Goal: Task Accomplishment & Management: Manage account settings

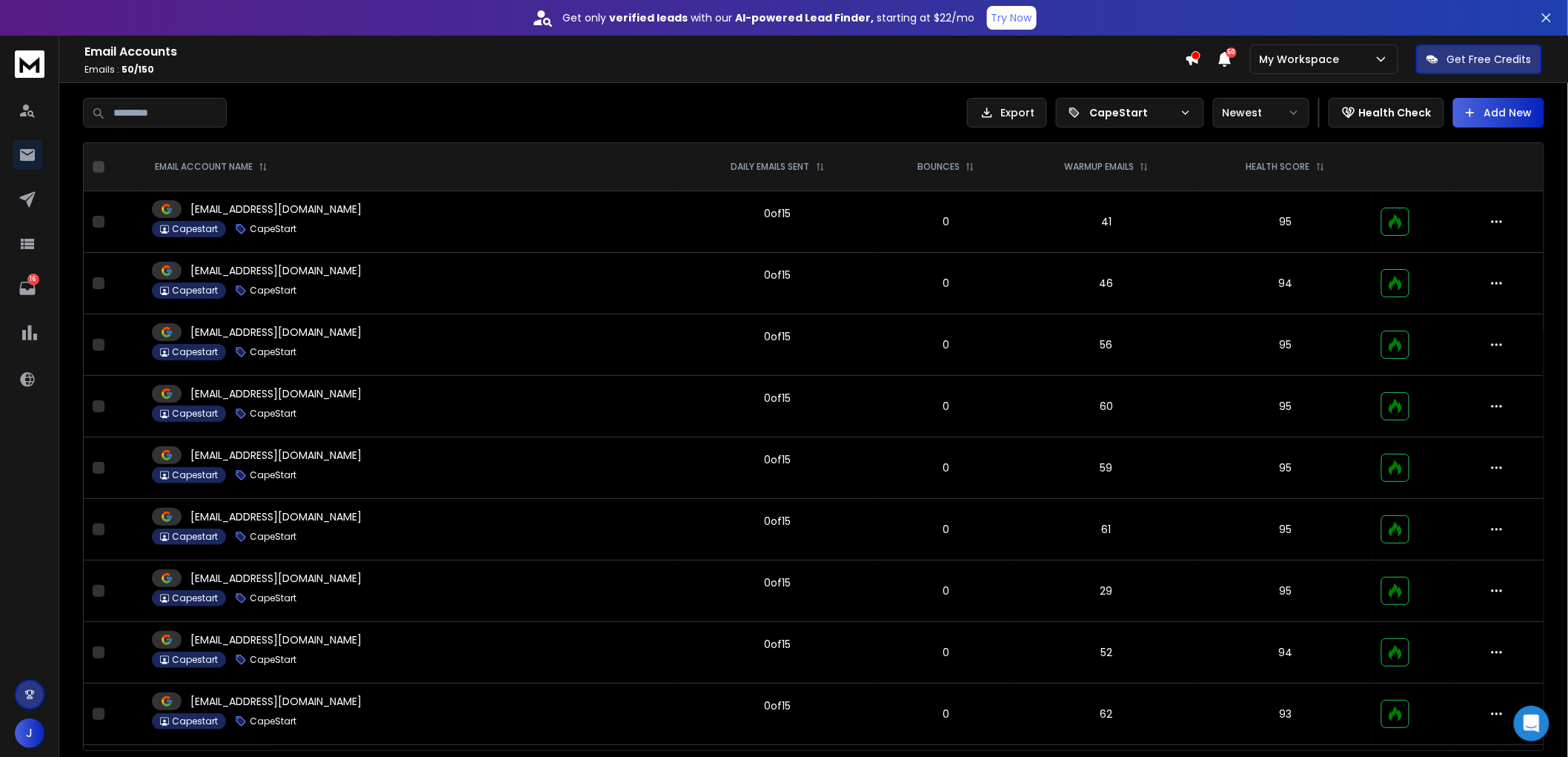
click at [43, 198] on div at bounding box center [30, 202] width 34 height 35
click at [28, 197] on icon at bounding box center [27, 199] width 16 height 16
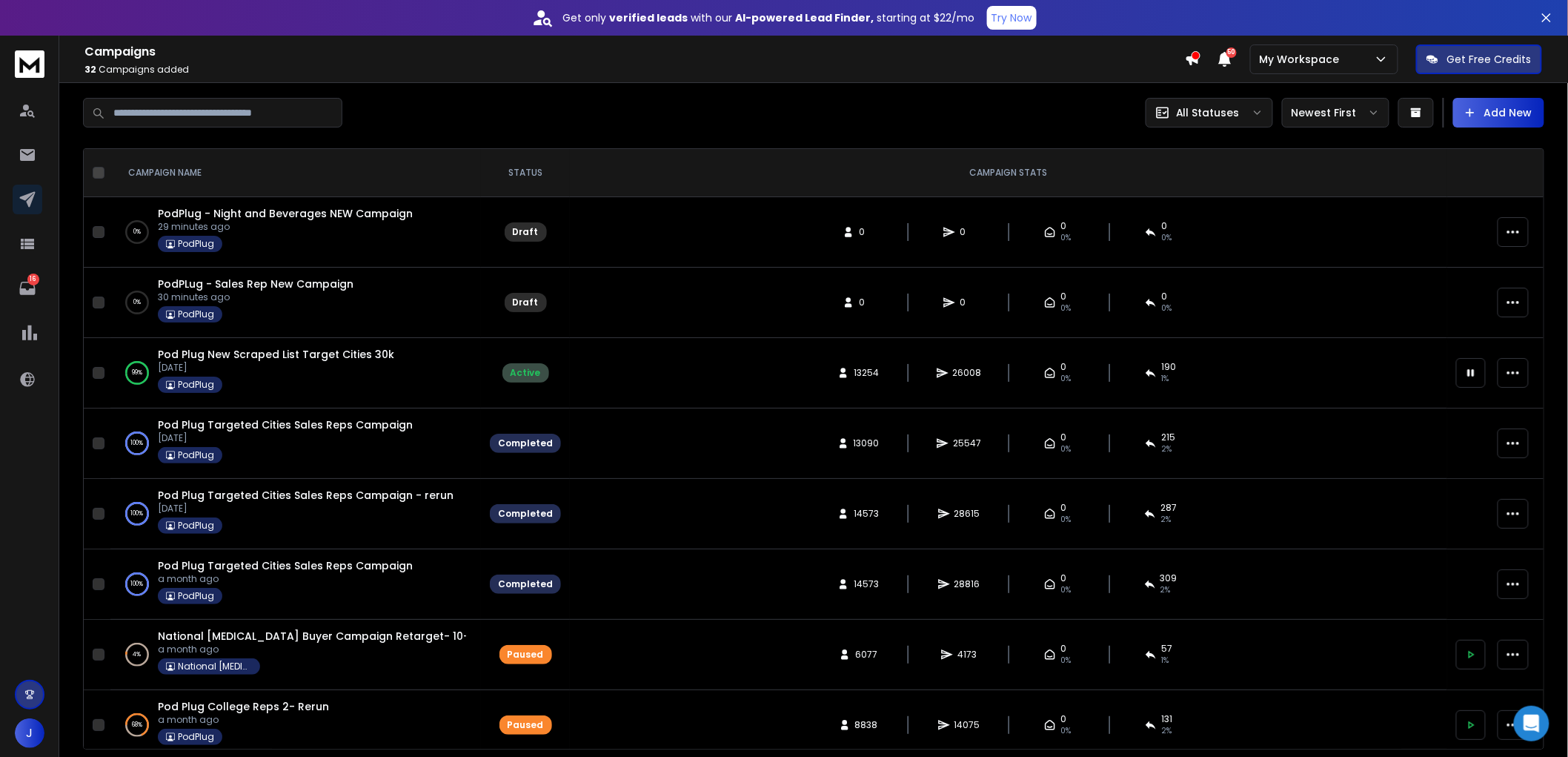
drag, startPoint x: 359, startPoint y: 217, endPoint x: 375, endPoint y: 143, distance: 75.7
click at [375, 143] on div "Campaigns 32 Campaigns Added All Statuses Newest First Add New CAMPAIGN NAME ST…" at bounding box center [814, 424] width 1461 height 652
click at [289, 278] on span "PodPLug - Sales Rep New Campaign" at bounding box center [256, 284] width 196 height 15
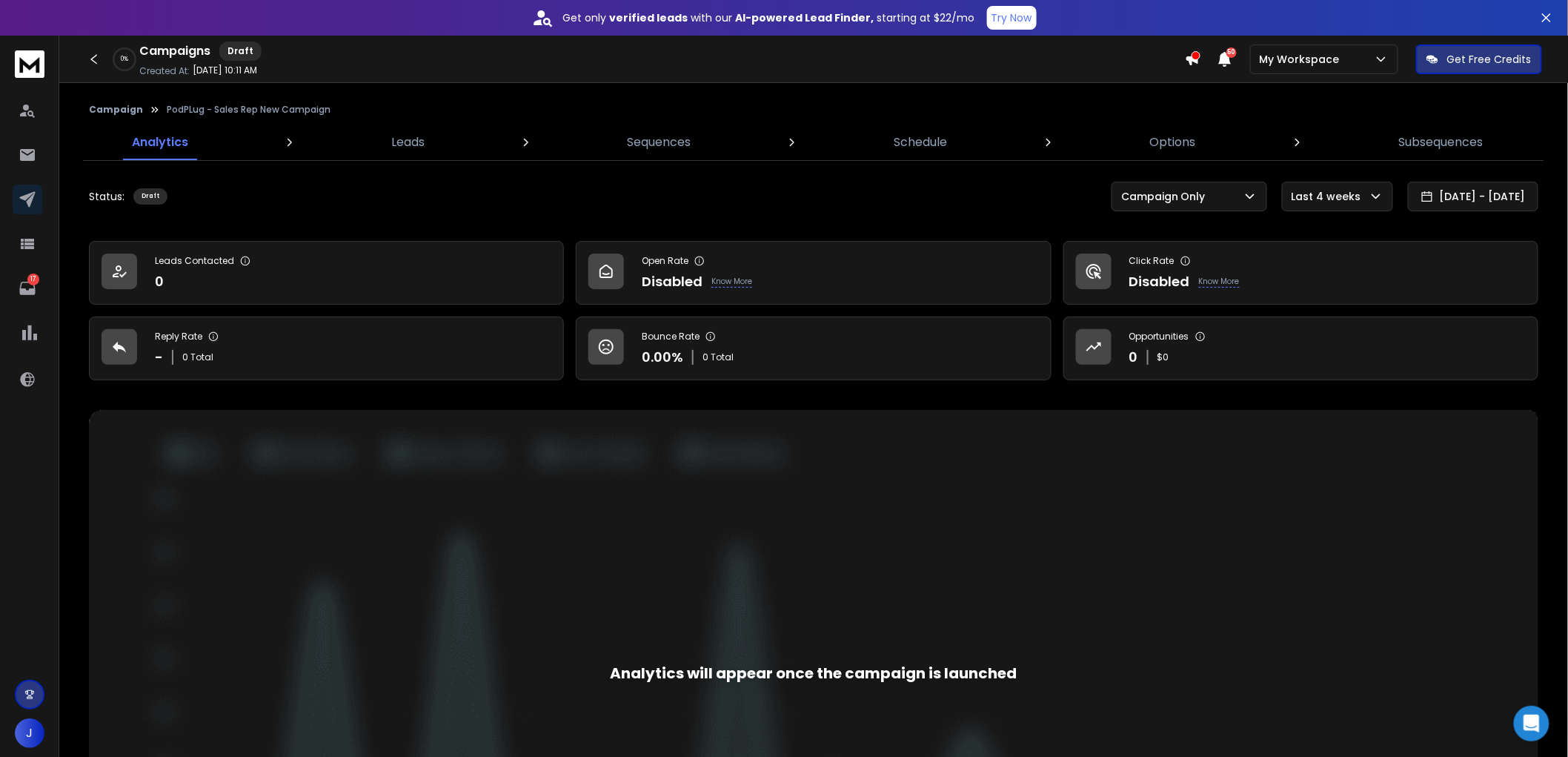
click at [290, 223] on div "Status: Draft Campaign Only Last 4 weeks 21 Jul 2025 - 19 Aug 2025 Leads Contac…" at bounding box center [814, 676] width 1450 height 988
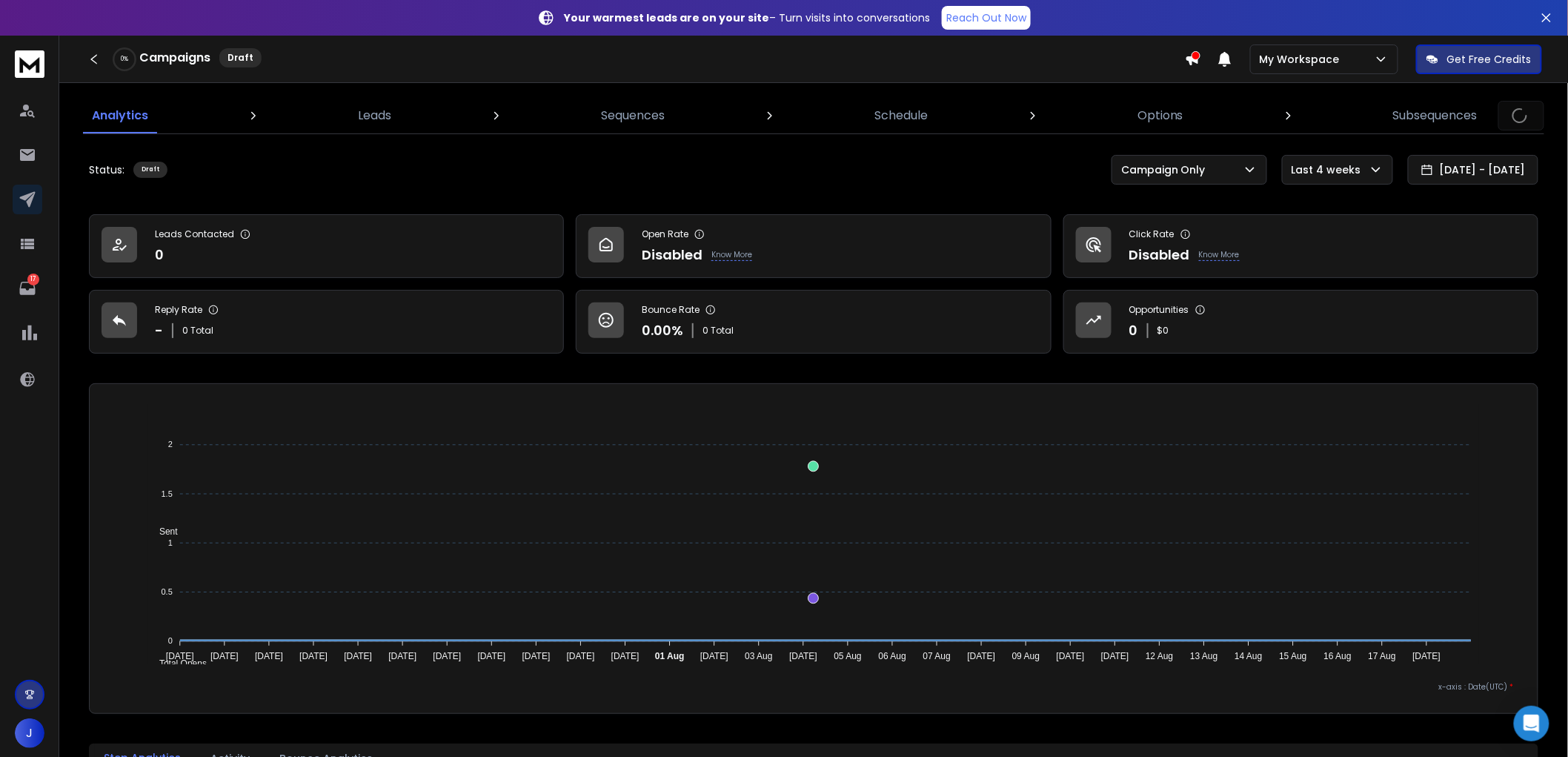
click at [279, 158] on div "Status: Draft Campaign Only Last 4 weeks 21 Jul 2025 - 19 Aug 2025" at bounding box center [814, 170] width 1450 height 30
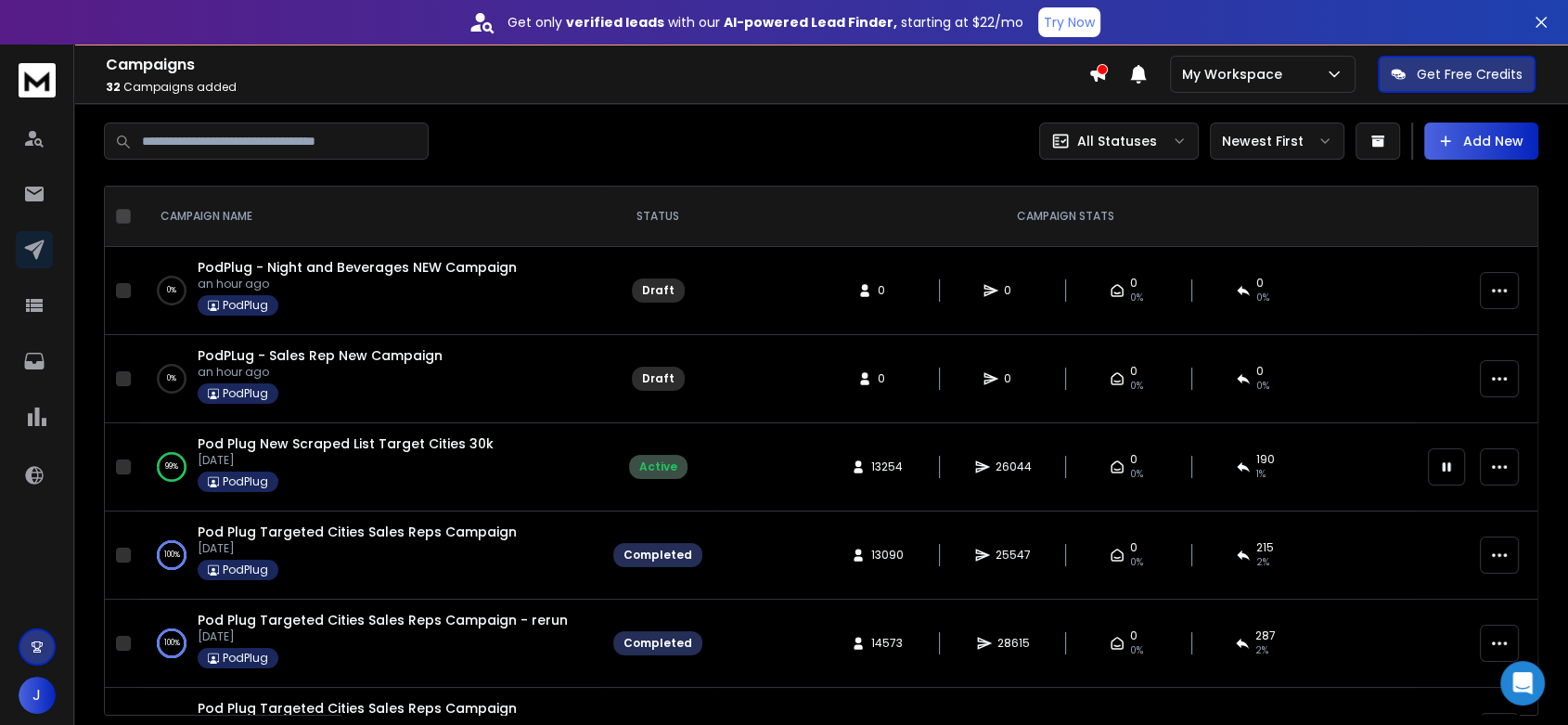
click at [510, 209] on th "CAMPAIGN NAME" at bounding box center [370, 217] width 464 height 61
click at [683, 207] on th "STATUS" at bounding box center [658, 217] width 112 height 61
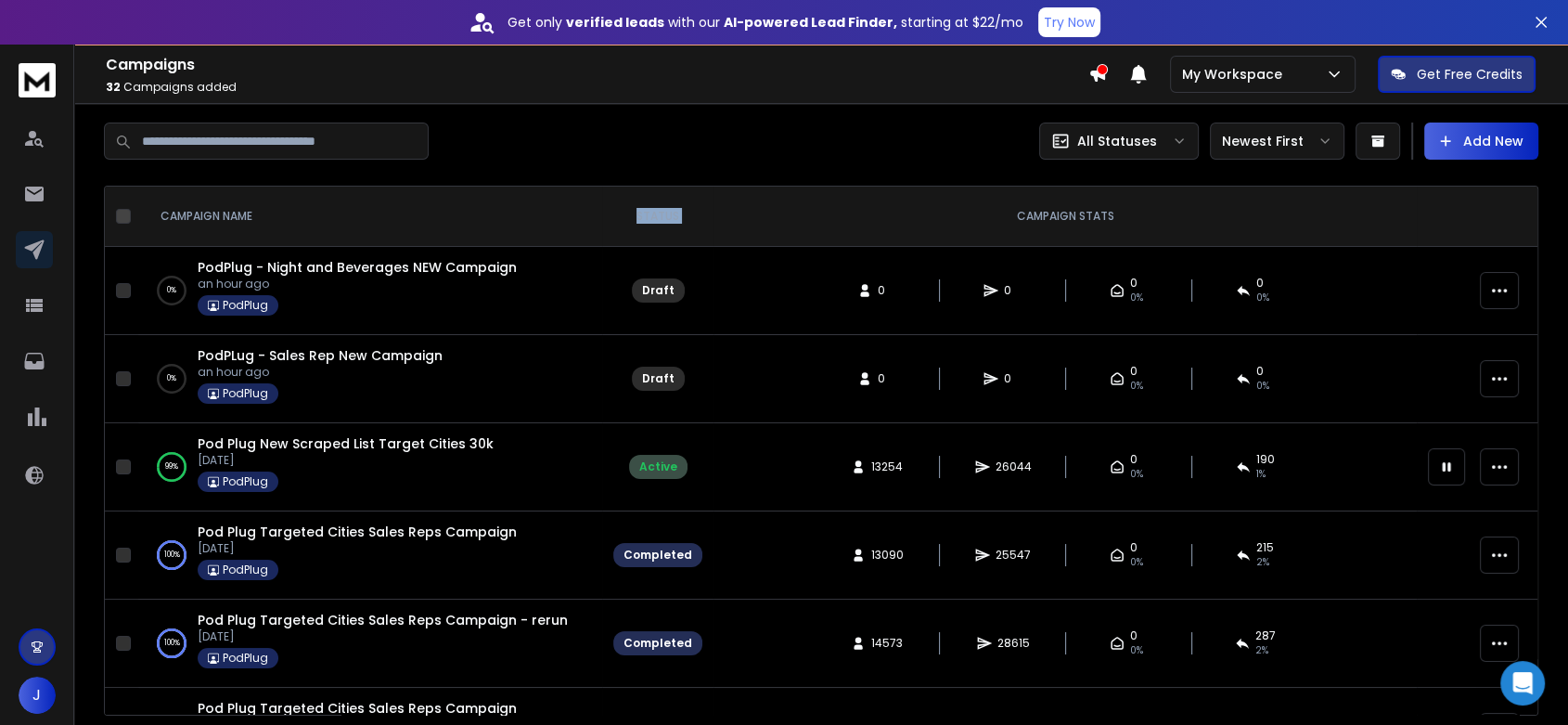
click at [606, 217] on th "STATUS" at bounding box center [658, 217] width 112 height 61
click at [166, 210] on div "Email Accounts" at bounding box center [118, 194] width 125 height 35
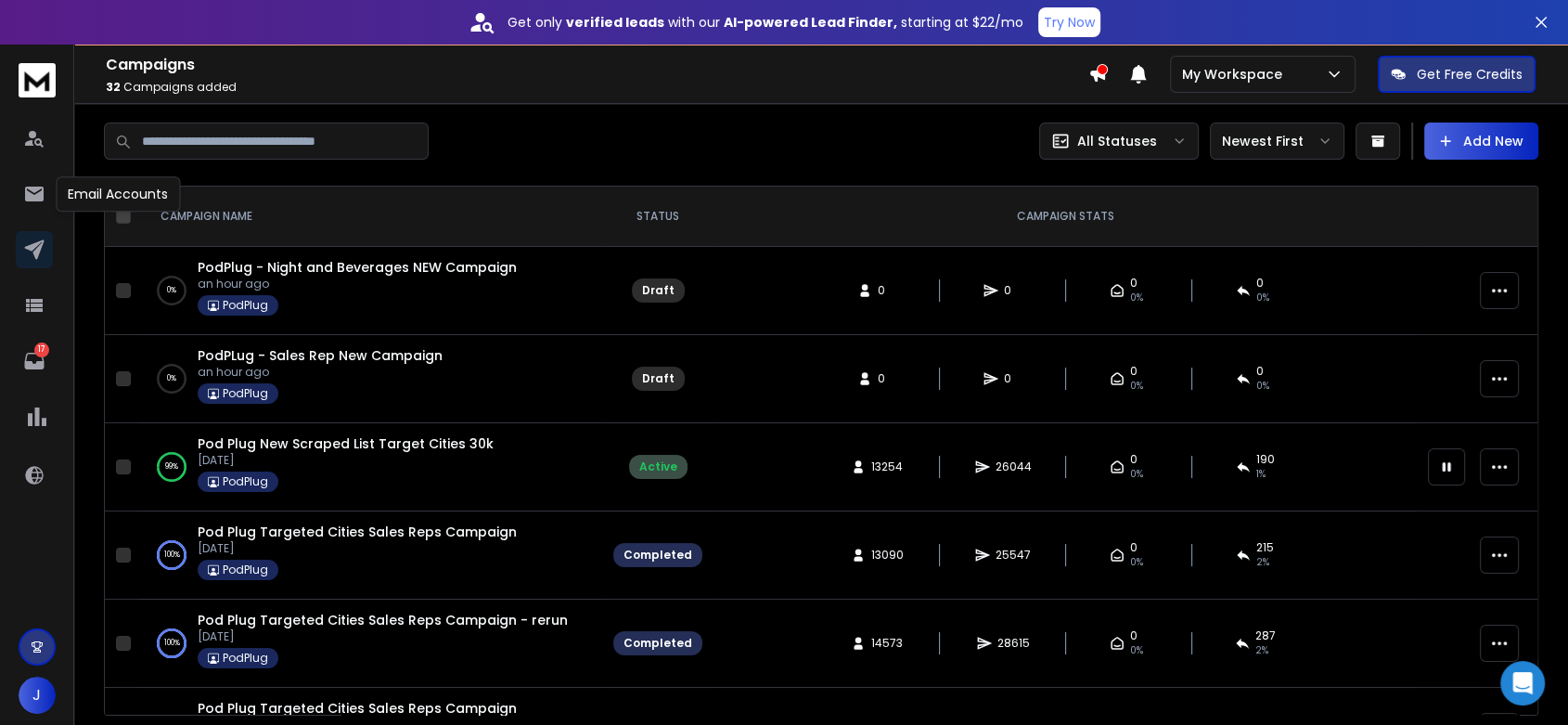
click at [187, 222] on th "CAMPAIGN NAME" at bounding box center [370, 217] width 464 height 61
drag, startPoint x: 187, startPoint y: 222, endPoint x: 1276, endPoint y: 213, distance: 1089.0
click at [1276, 213] on tr "CAMPAIGN NAME STATUS CAMPAIGN STATS" at bounding box center [821, 217] width 1433 height 61
click at [1276, 213] on th "CAMPAIGN STATS" at bounding box center [1065, 217] width 703 height 61
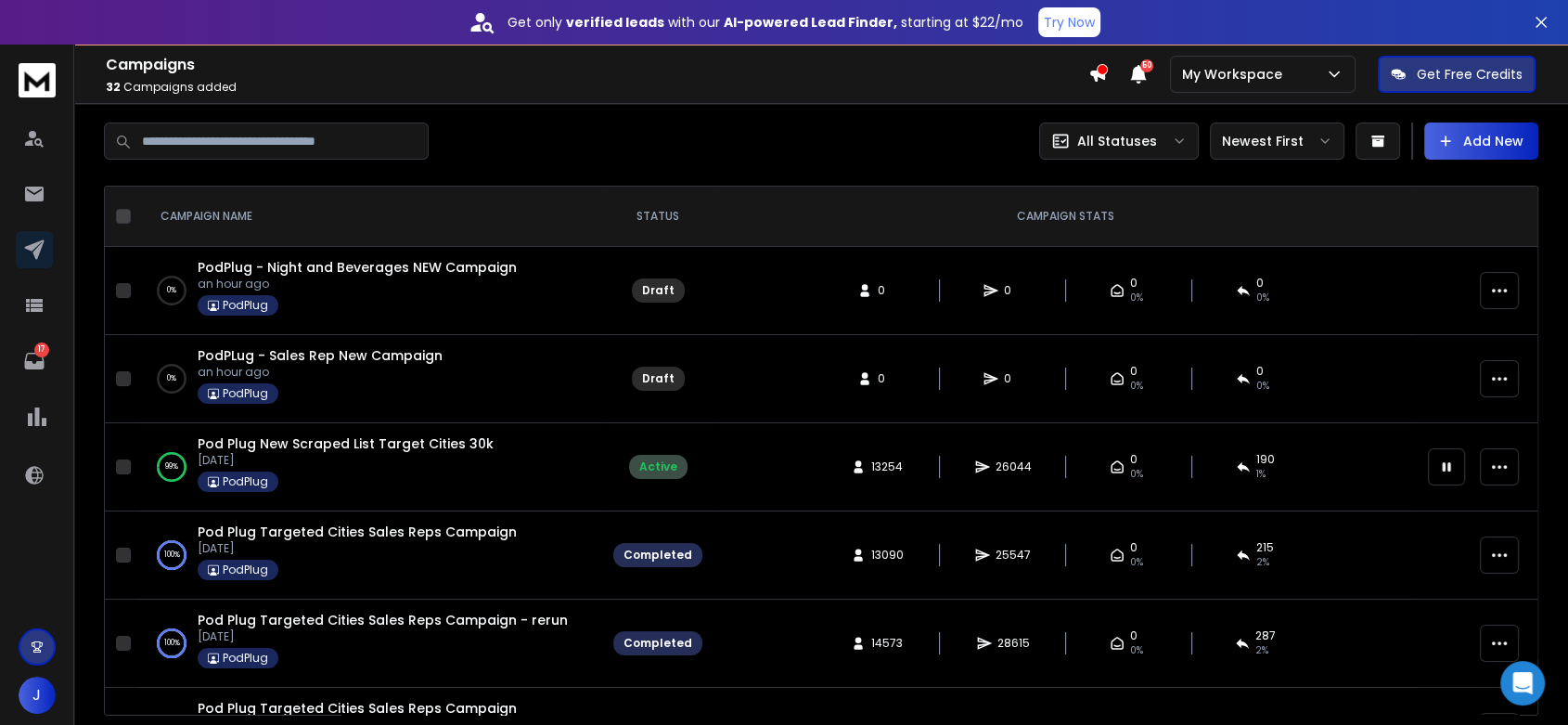
click at [428, 544] on p "14 days ago" at bounding box center [358, 548] width 320 height 15
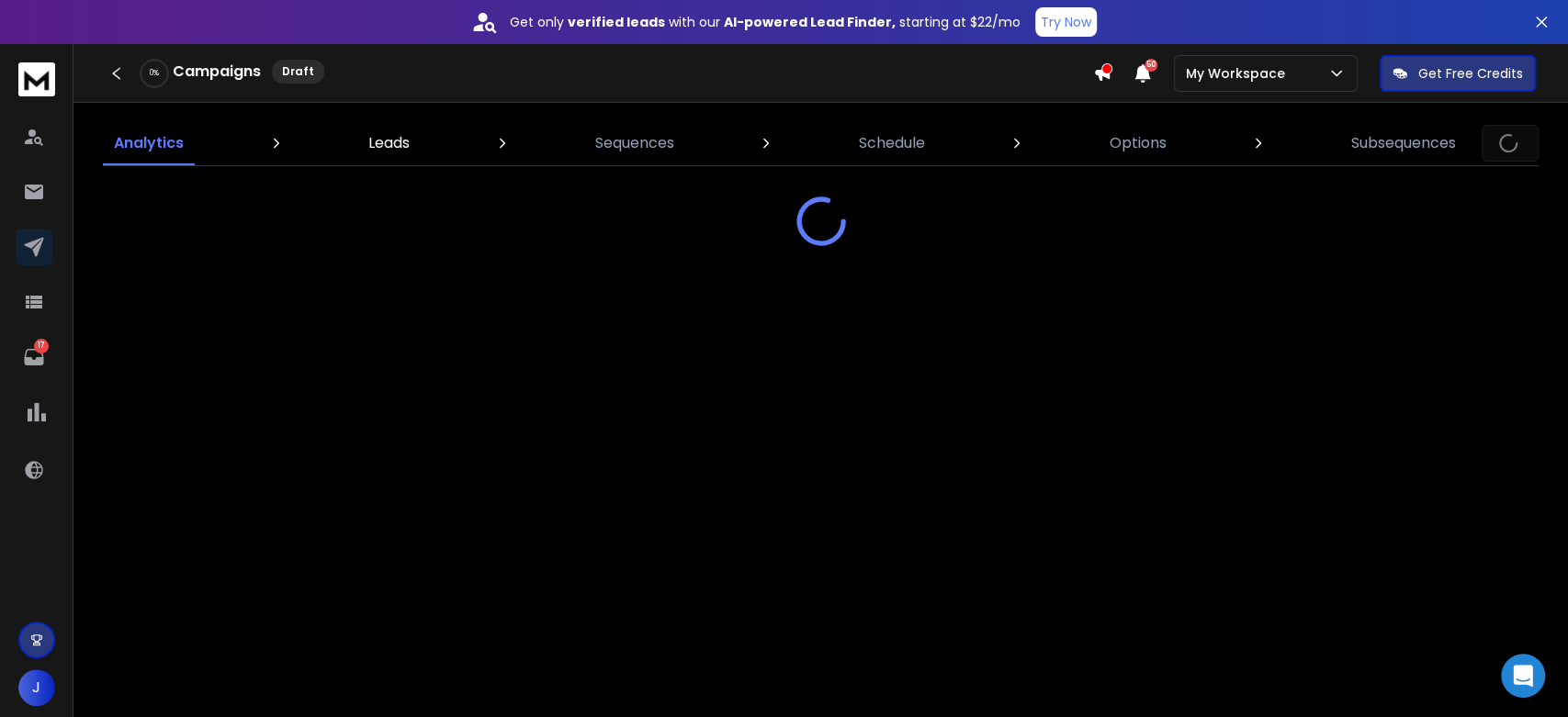
drag, startPoint x: 415, startPoint y: 175, endPoint x: 415, endPoint y: 152, distance: 23.0
click at [415, 152] on div "Analytics Leads Sequences Schedule Options Subsequences" at bounding box center [820, 189] width 1436 height 137
click at [415, 152] on link "Leads" at bounding box center [388, 143] width 63 height 44
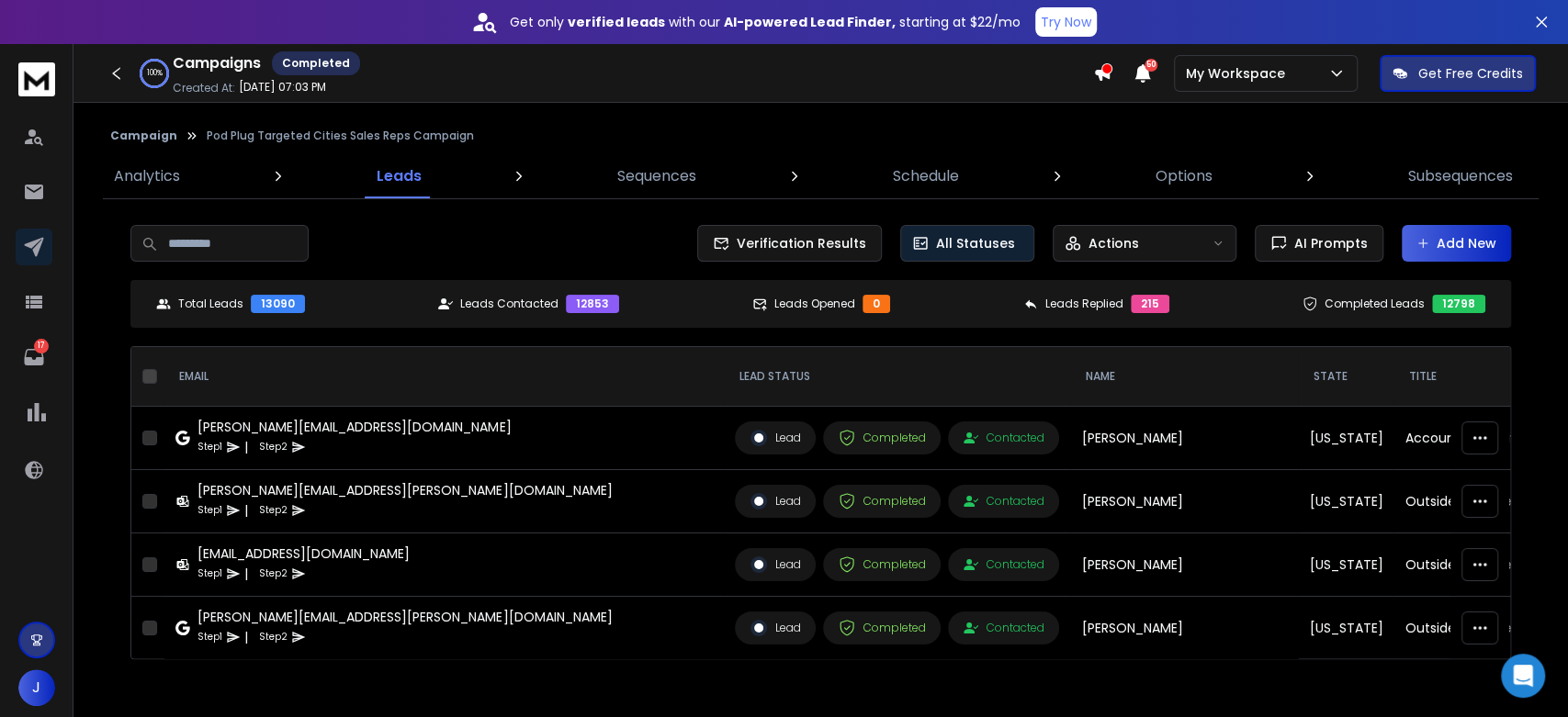
click at [995, 251] on p "All Statuses" at bounding box center [975, 243] width 79 height 18
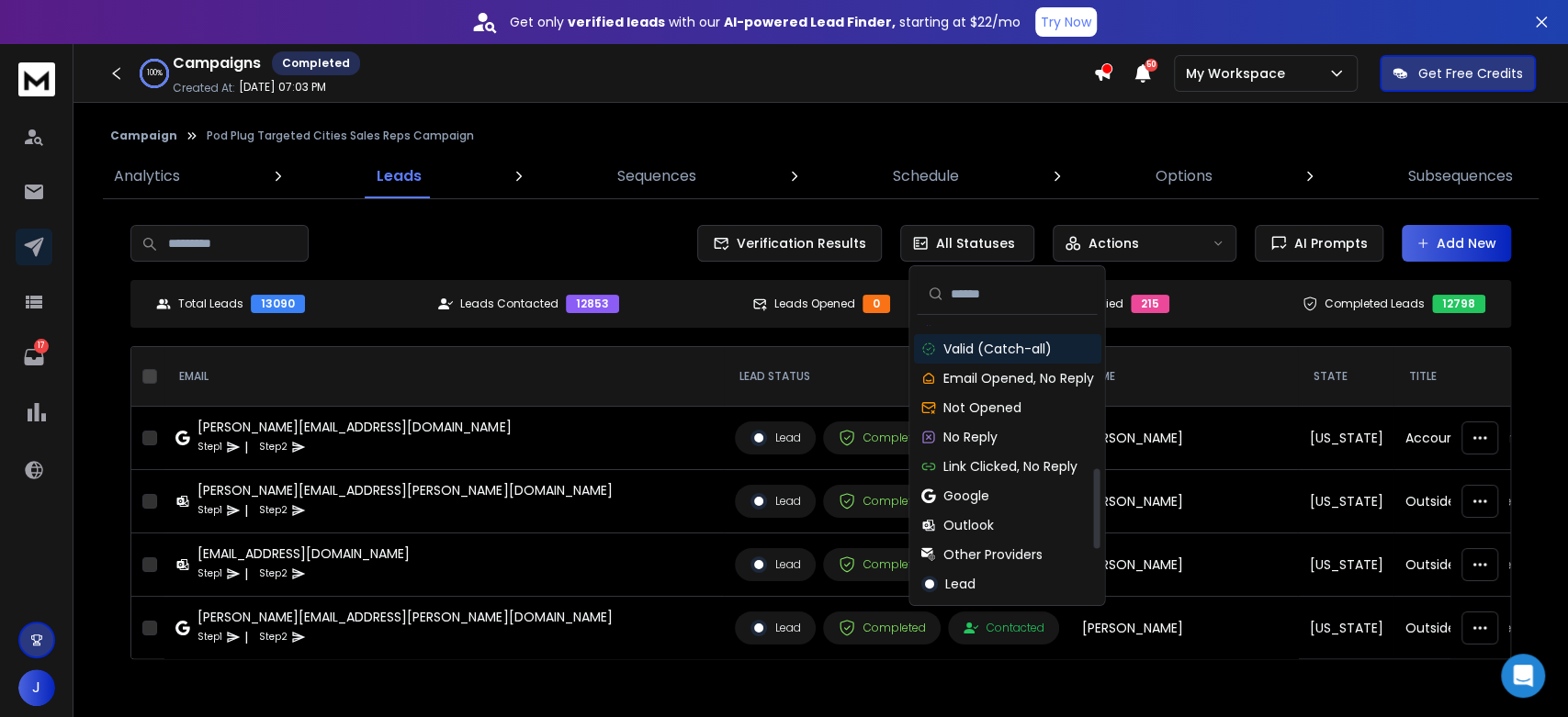
scroll to position [509, 0]
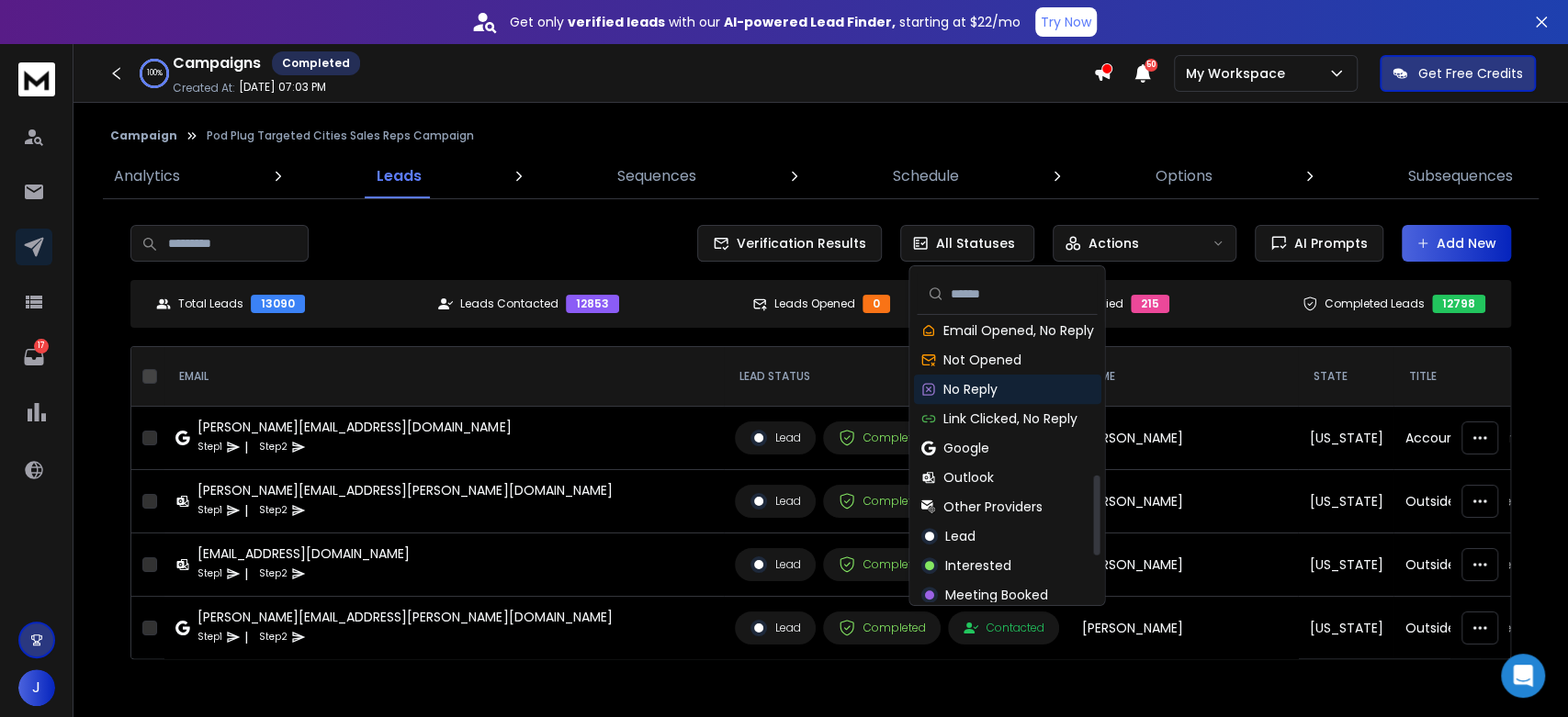
click at [948, 381] on p "No Reply" at bounding box center [970, 389] width 54 height 18
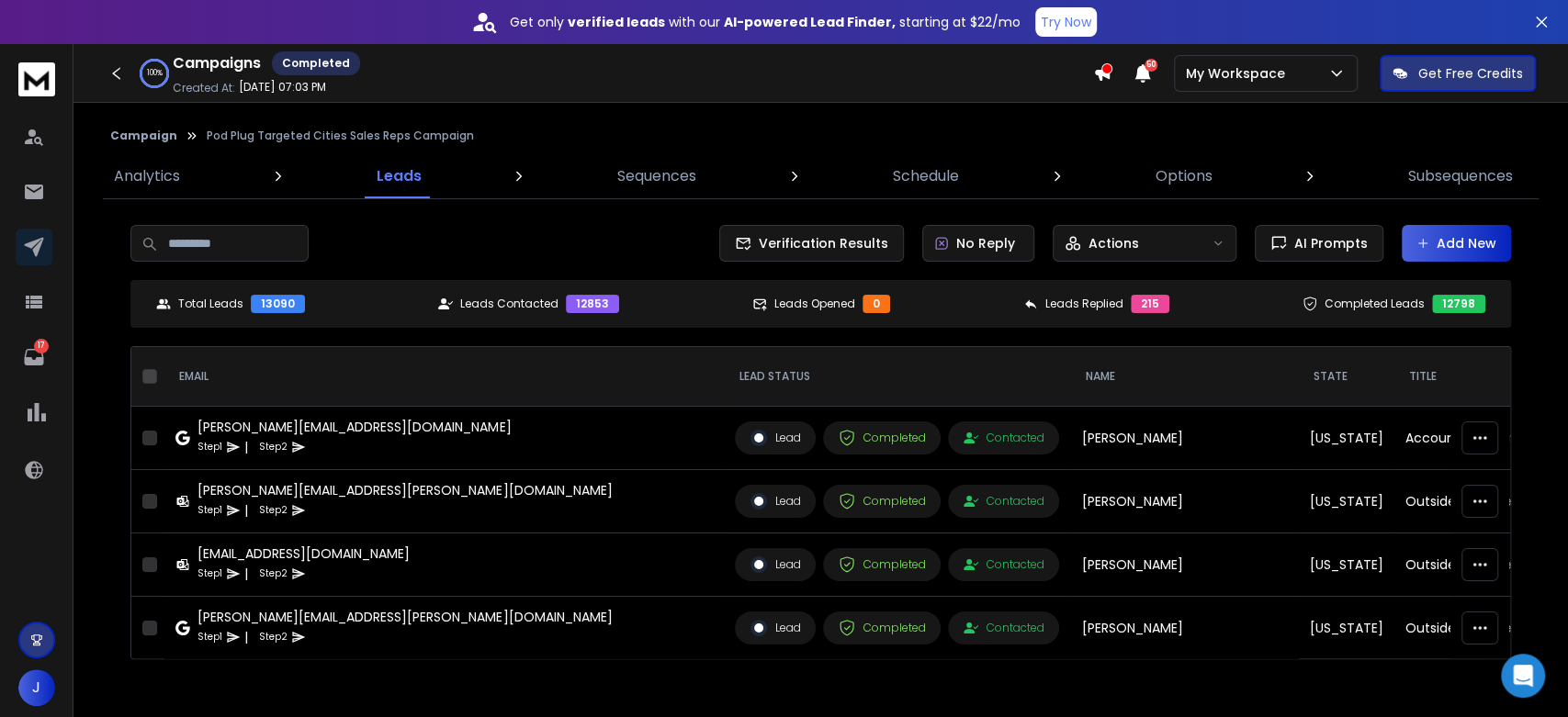
click at [724, 358] on th "LEAD STATUS" at bounding box center [897, 377] width 347 height 60
click at [101, 465] on button "Select this Page" at bounding box center [106, 464] width 15 height 15
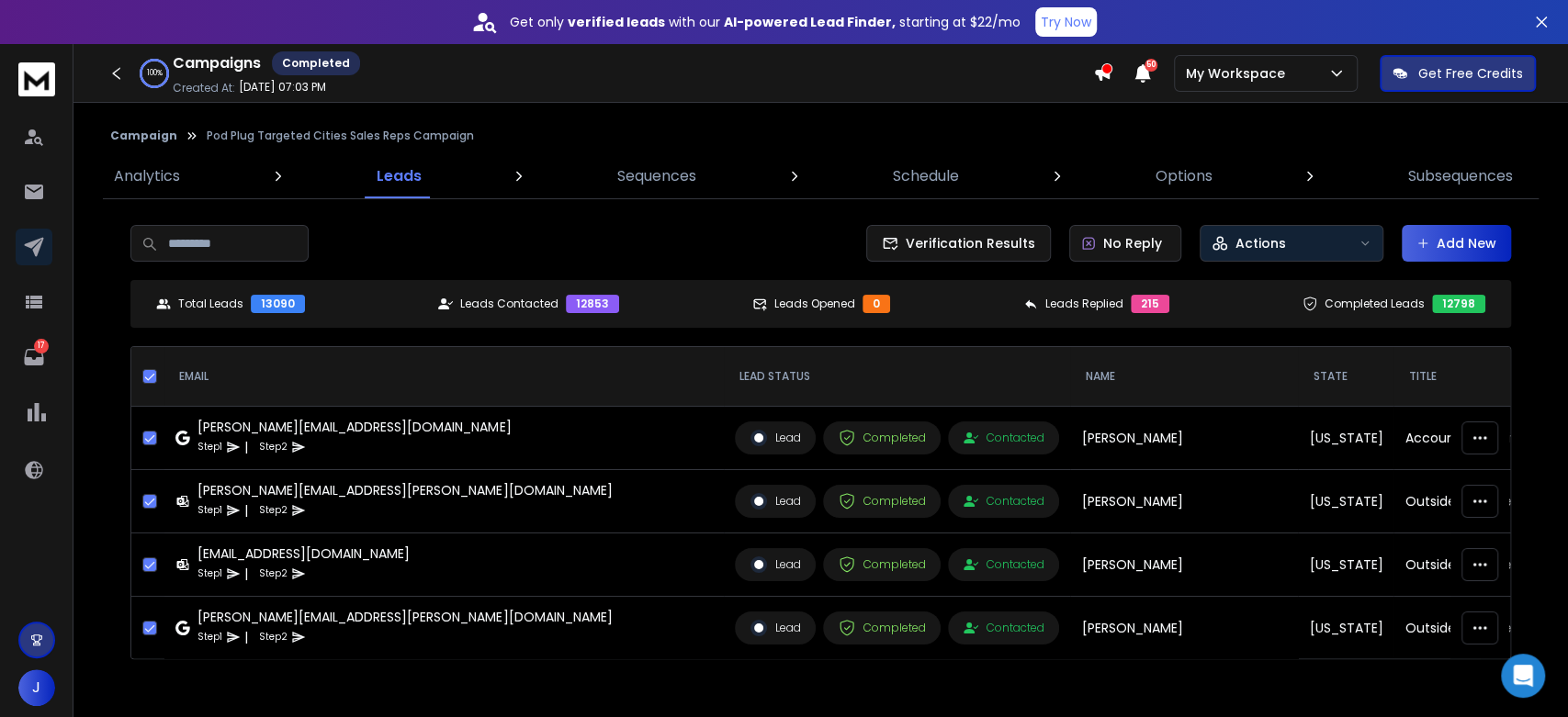
click at [1305, 247] on div "Actions" at bounding box center [1282, 243] width 140 height 18
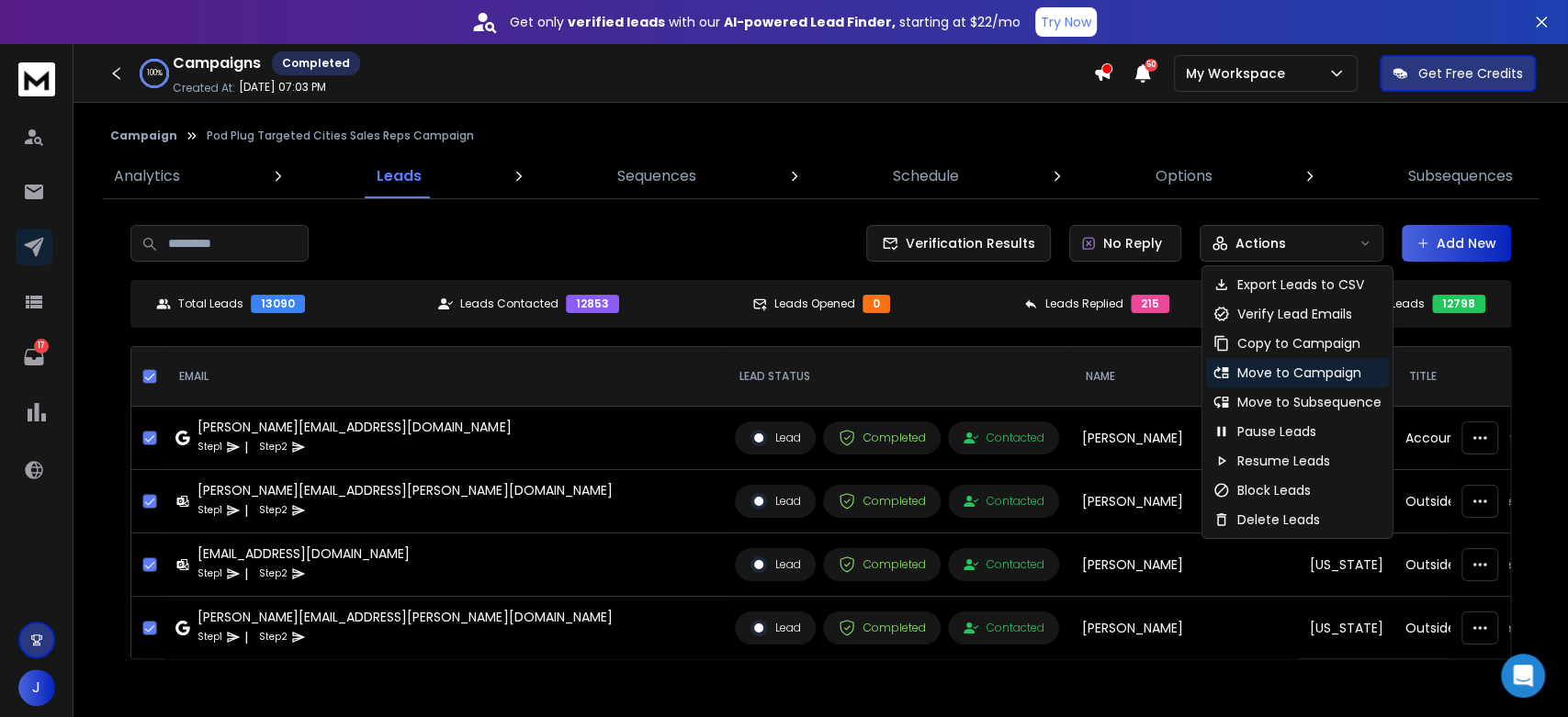
click at [1256, 366] on p "Move to Campaign" at bounding box center [1300, 373] width 124 height 18
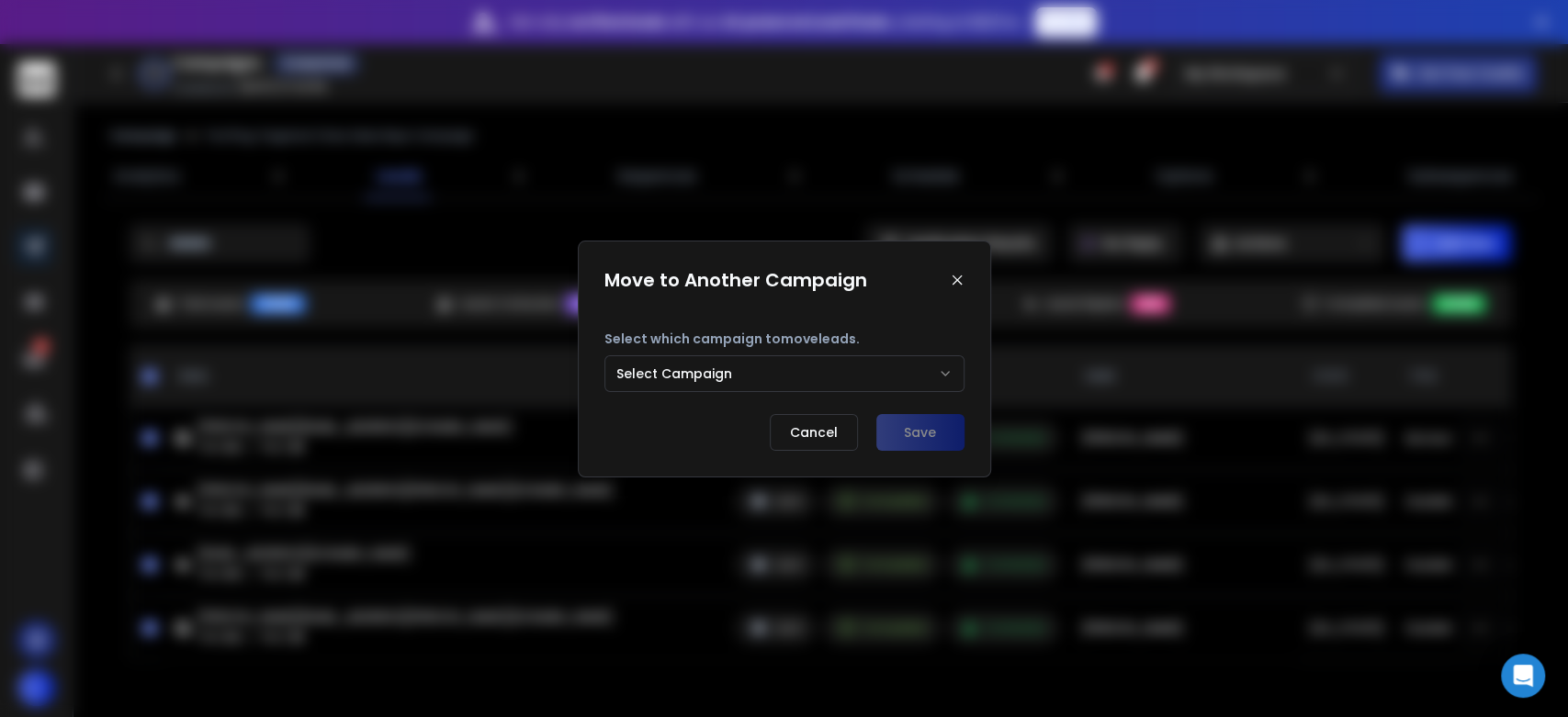
click at [906, 366] on button "Select Campaign" at bounding box center [784, 374] width 360 height 37
click at [904, 437] on button "Save" at bounding box center [920, 433] width 88 height 37
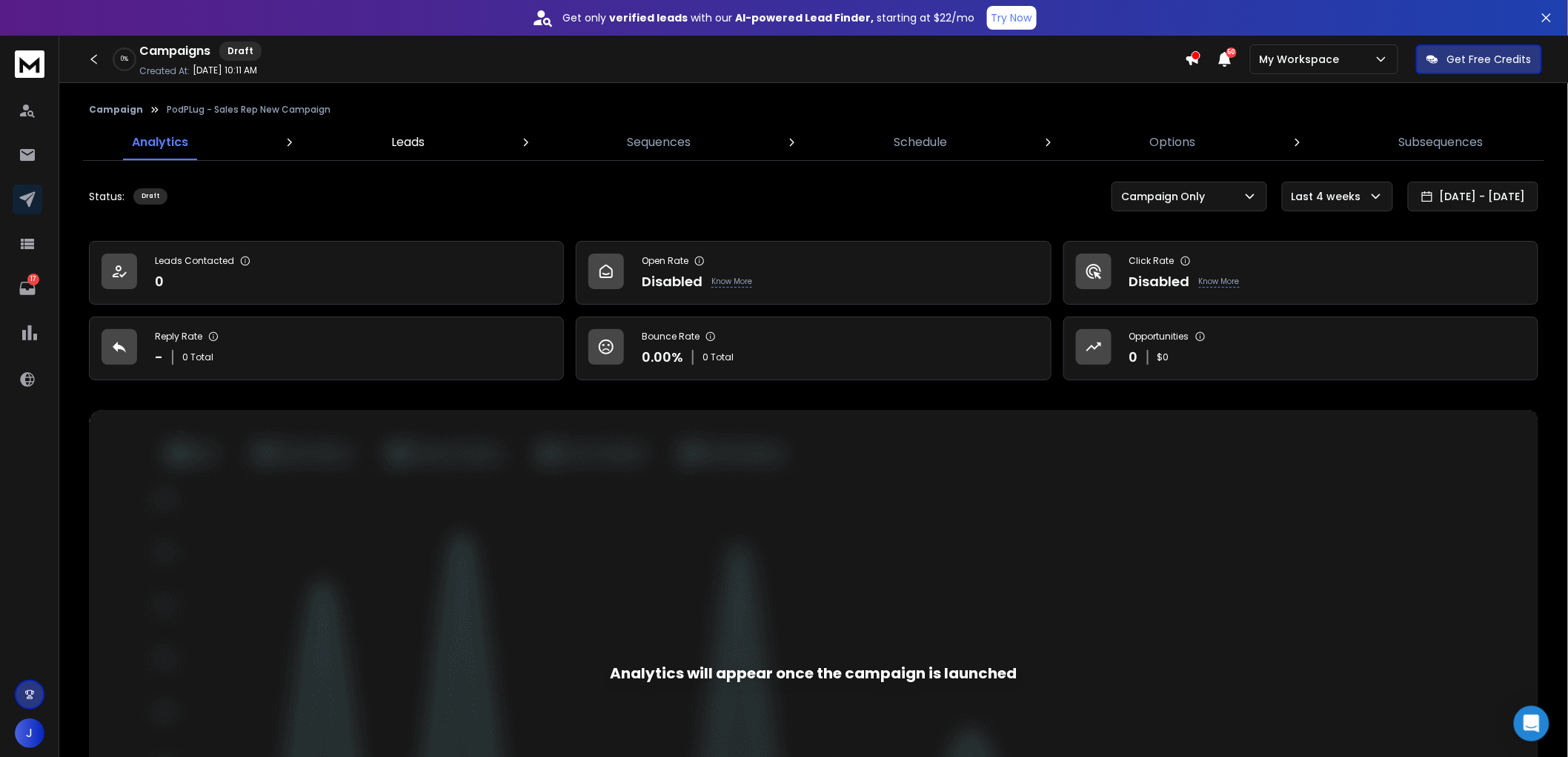
click at [417, 130] on link "Leads" at bounding box center [407, 142] width 51 height 35
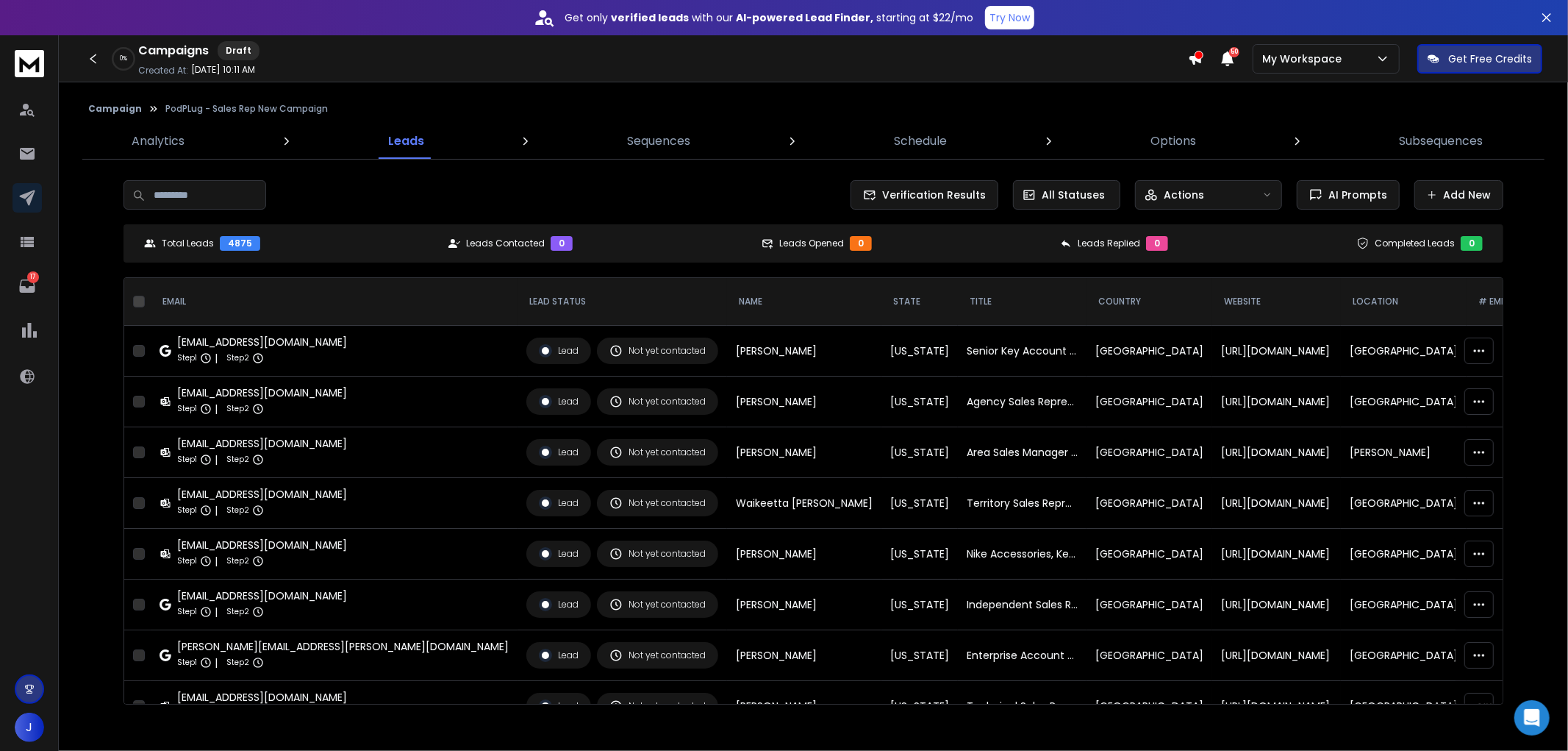
drag, startPoint x: 454, startPoint y: 171, endPoint x: 625, endPoint y: 167, distance: 171.0
click at [454, 171] on div "Campaign PodPLug - Sales Rep New Campaign Analytics Leads Sequences Schedule Op…" at bounding box center [814, 396] width 1462 height 599
click at [660, 125] on link "Sequences" at bounding box center [660, 141] width 81 height 35
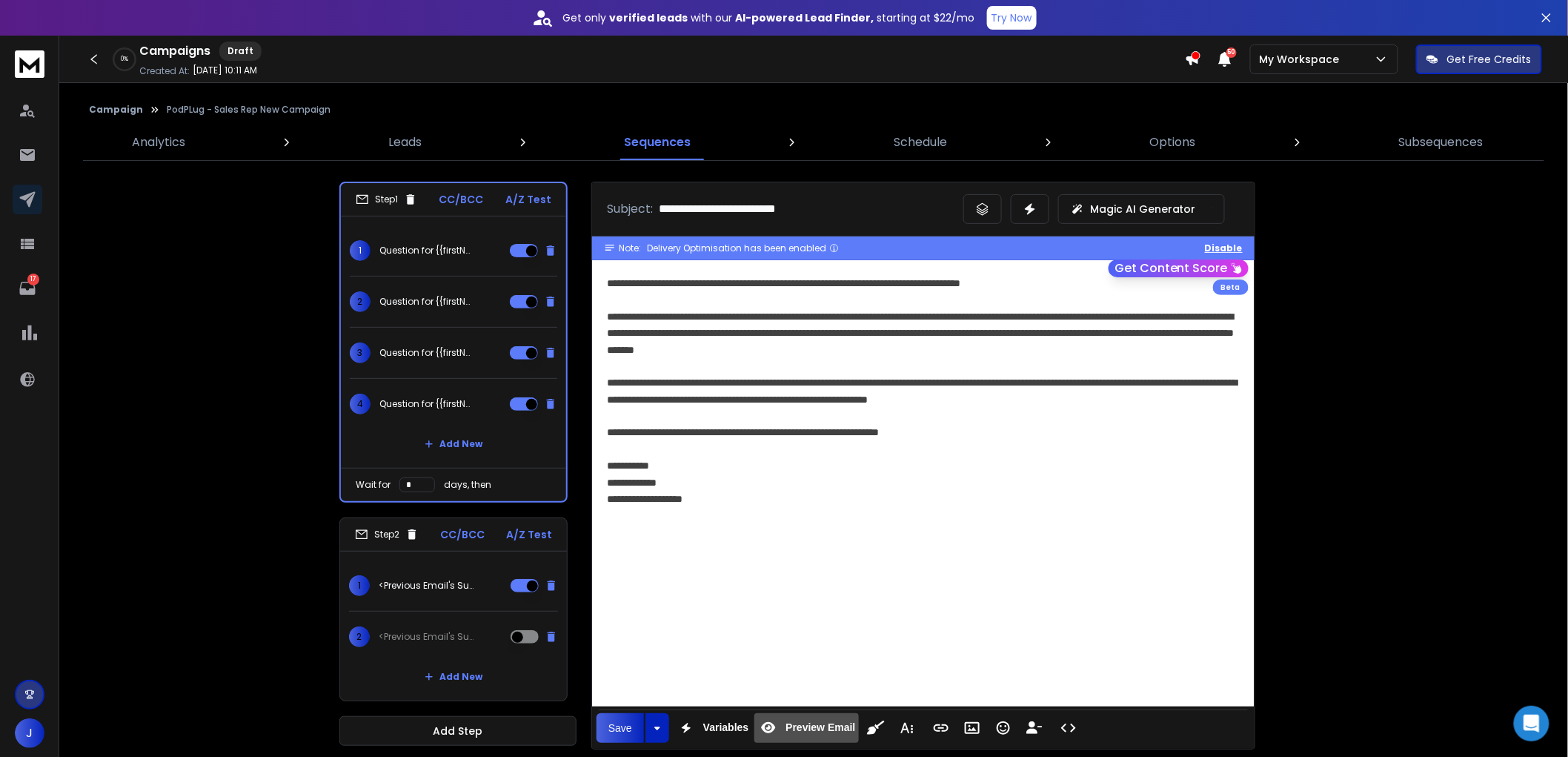
click at [781, 725] on div "Preview Email" at bounding box center [806, 727] width 103 height 24
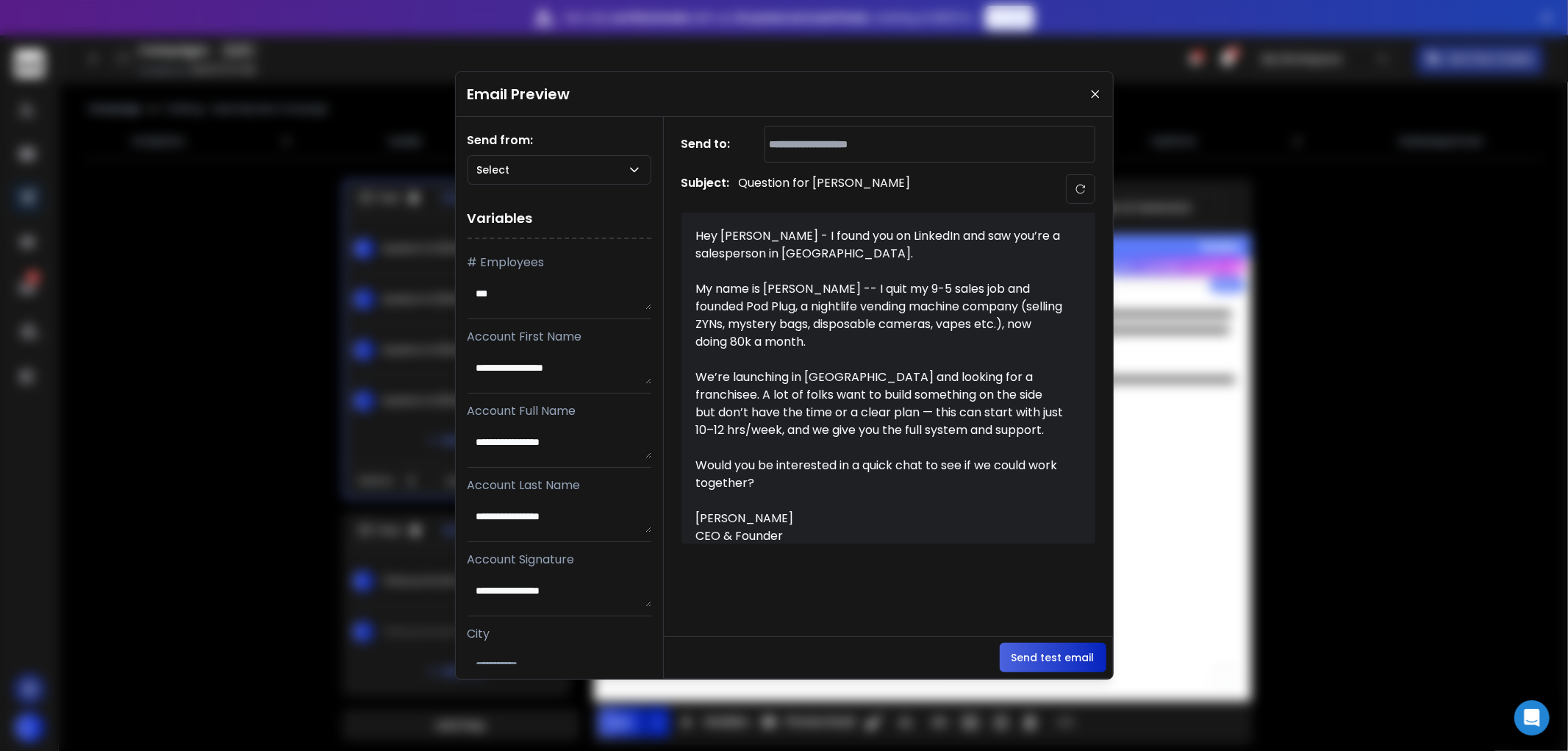
type textarea "***"
type textarea "**********"
type textarea "*****"
type textarea "*******"
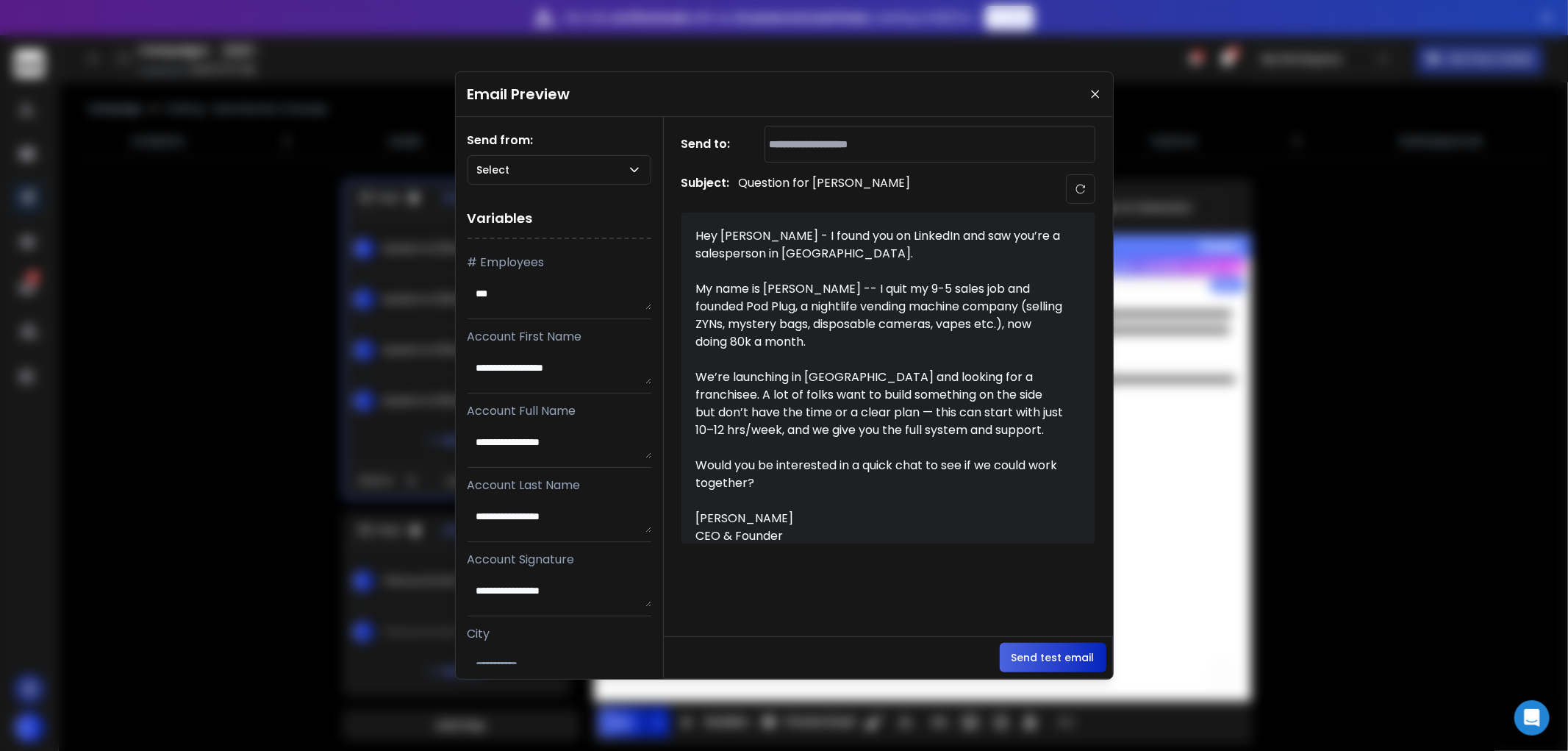
type textarea "**********"
type textarea "*******"
type textarea "**********"
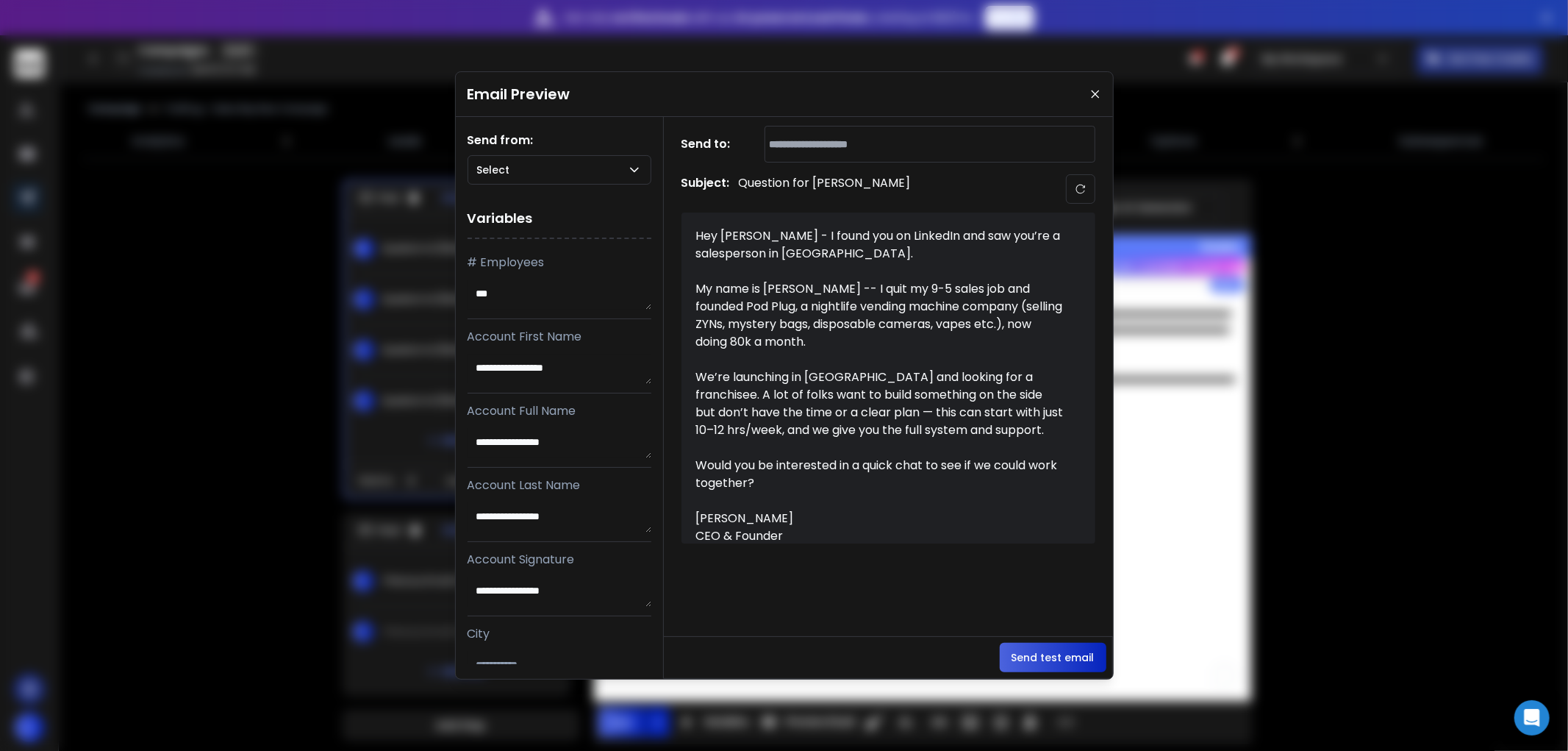
type textarea "******"
type textarea "**********"
type textarea "******"
click at [1103, 93] on div "Email Preview" at bounding box center [785, 94] width 657 height 44
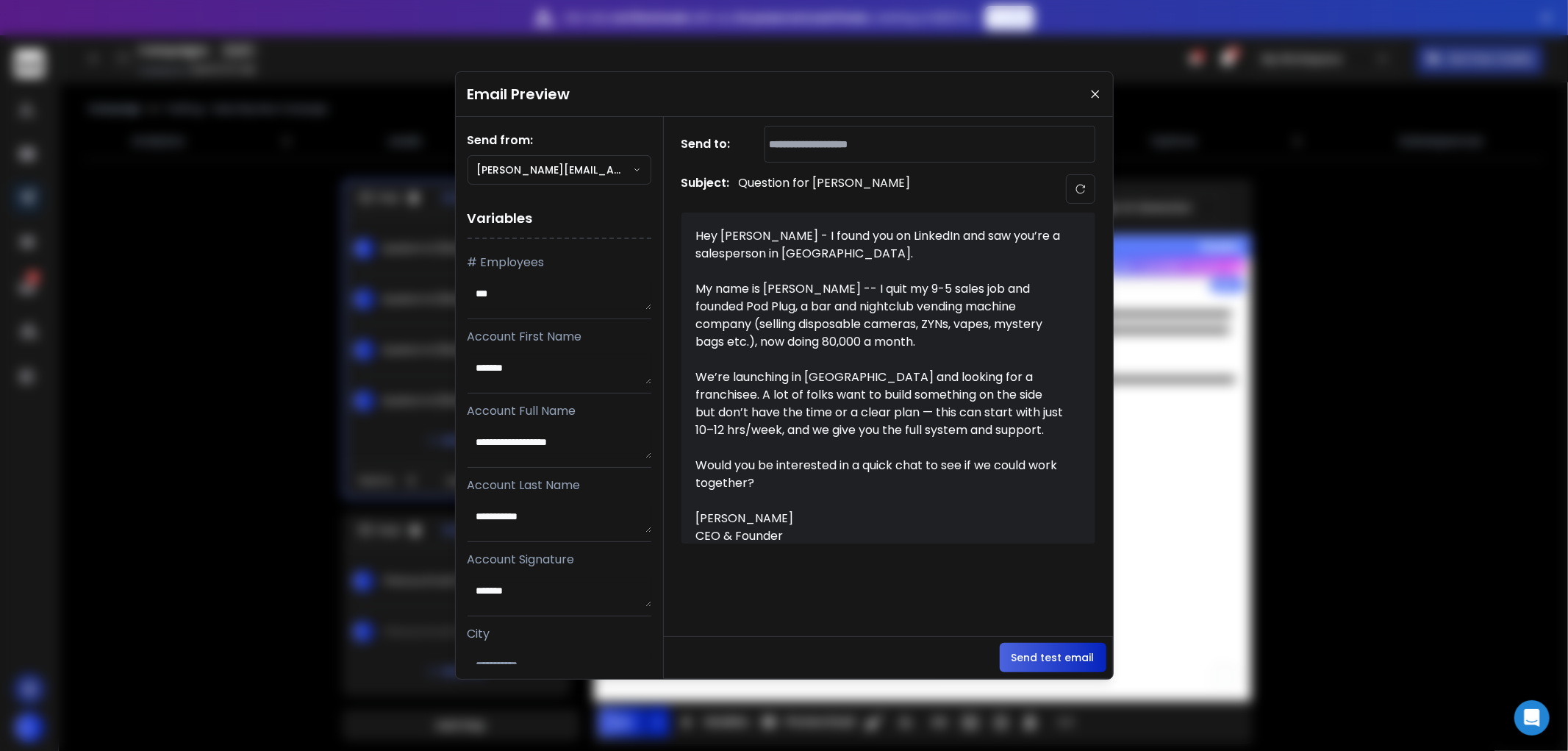
click at [1100, 93] on icon at bounding box center [1095, 94] width 12 height 12
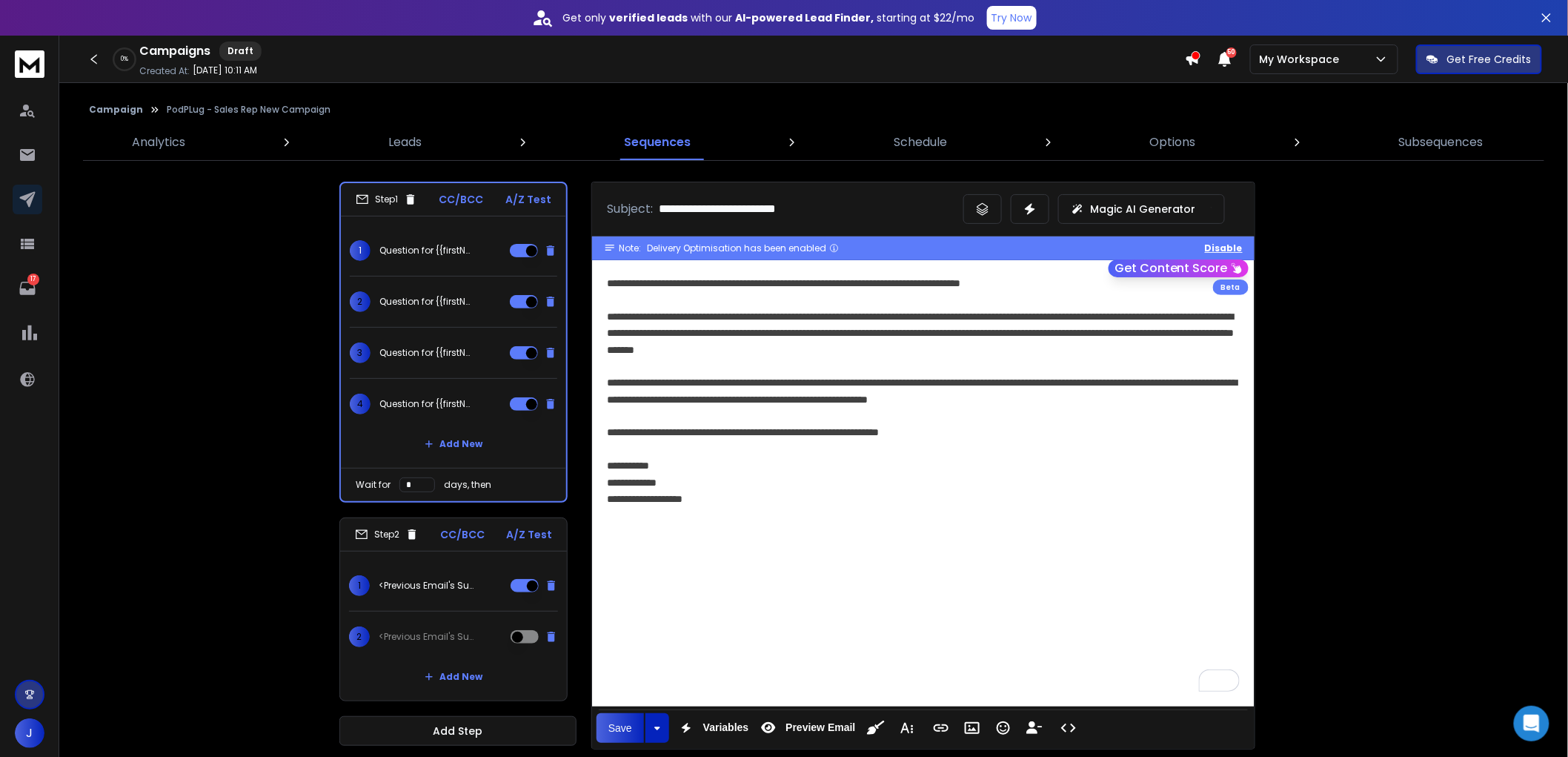
click at [373, 311] on div "2 Question for {{firstName}}" at bounding box center [412, 302] width 125 height 20
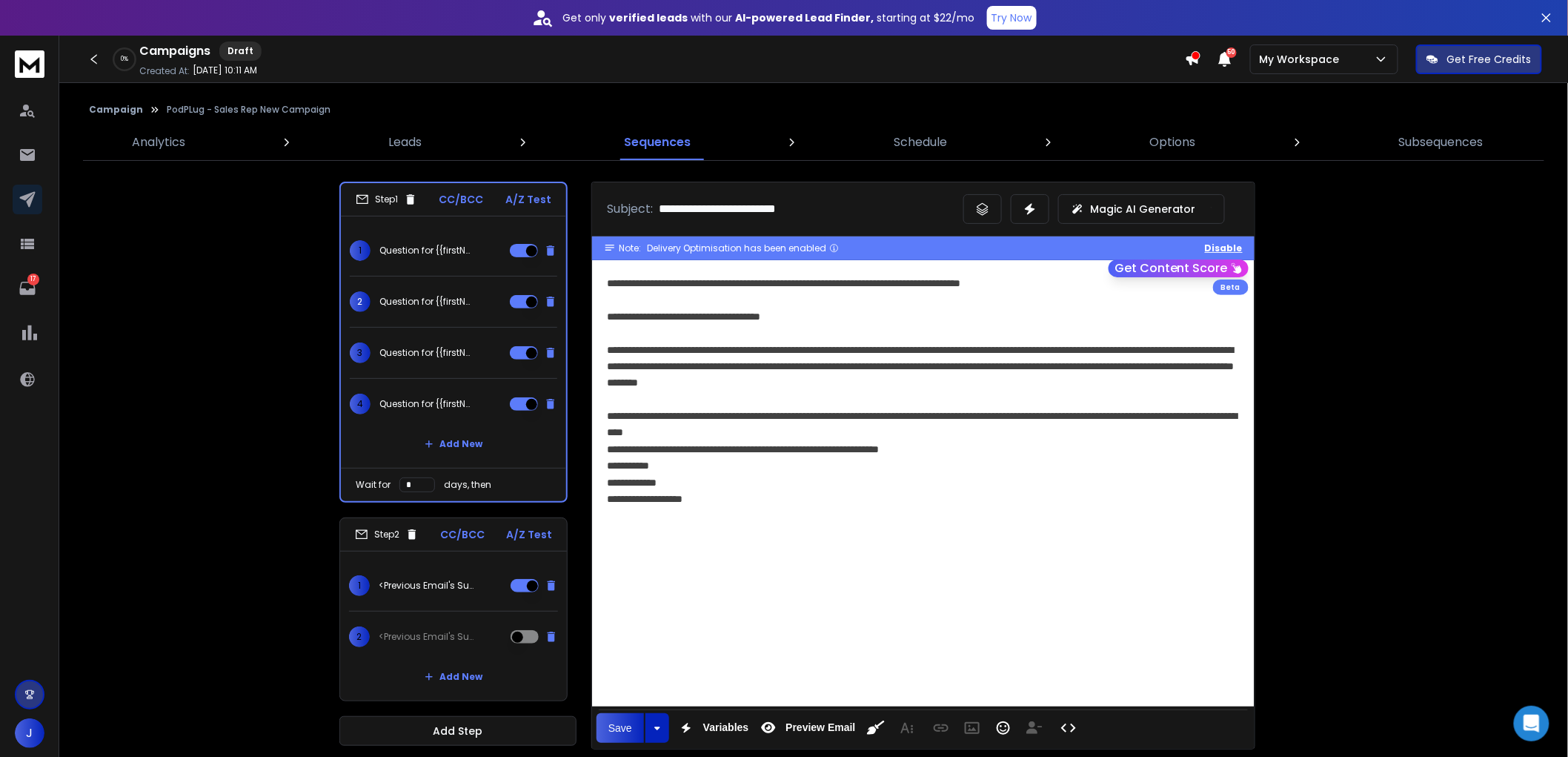
click at [381, 354] on p "Question for {{firstName}}" at bounding box center [426, 353] width 95 height 12
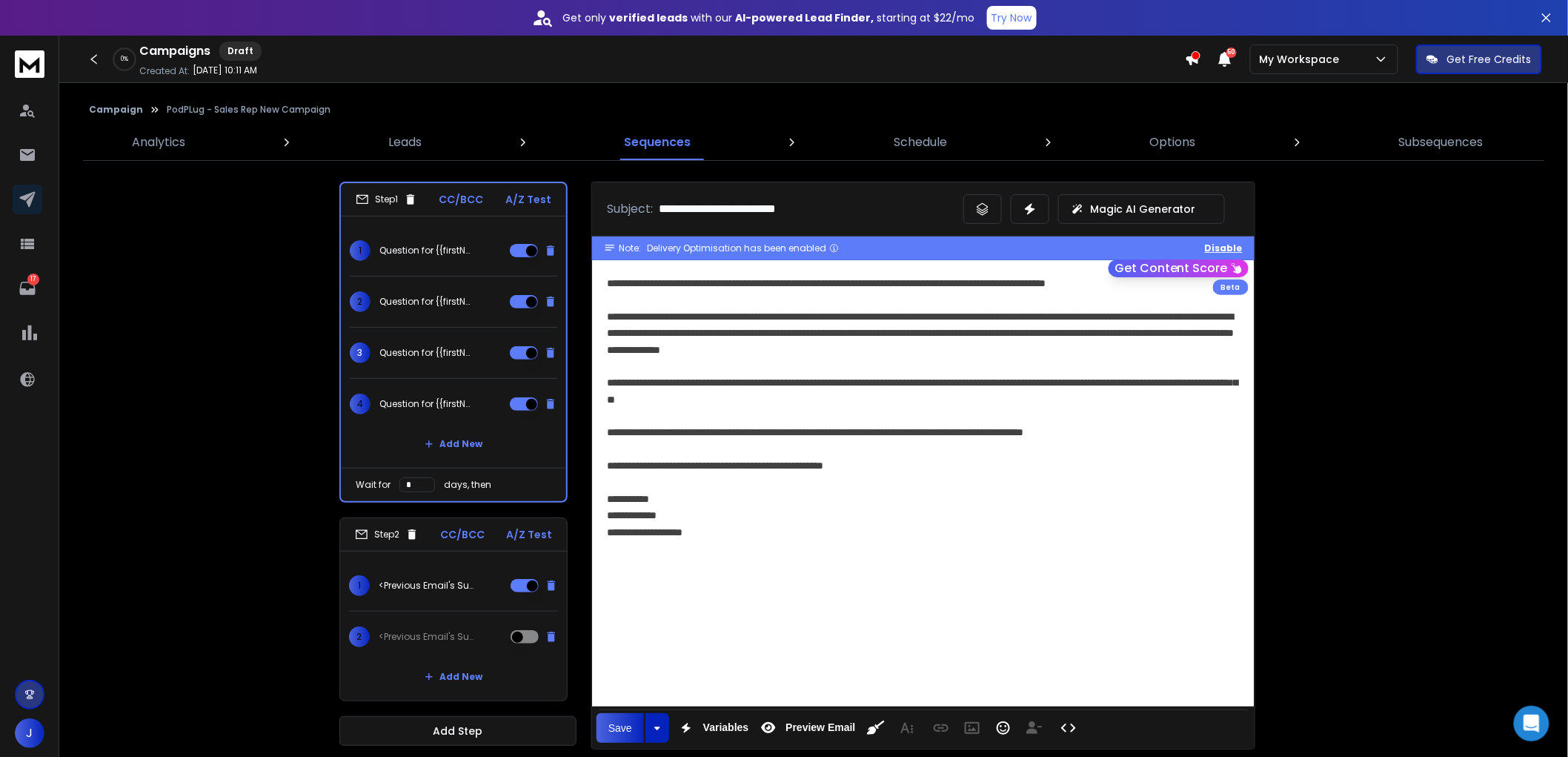
click at [390, 271] on div "1 Question for {{firstName}}" at bounding box center [453, 251] width 208 height 51
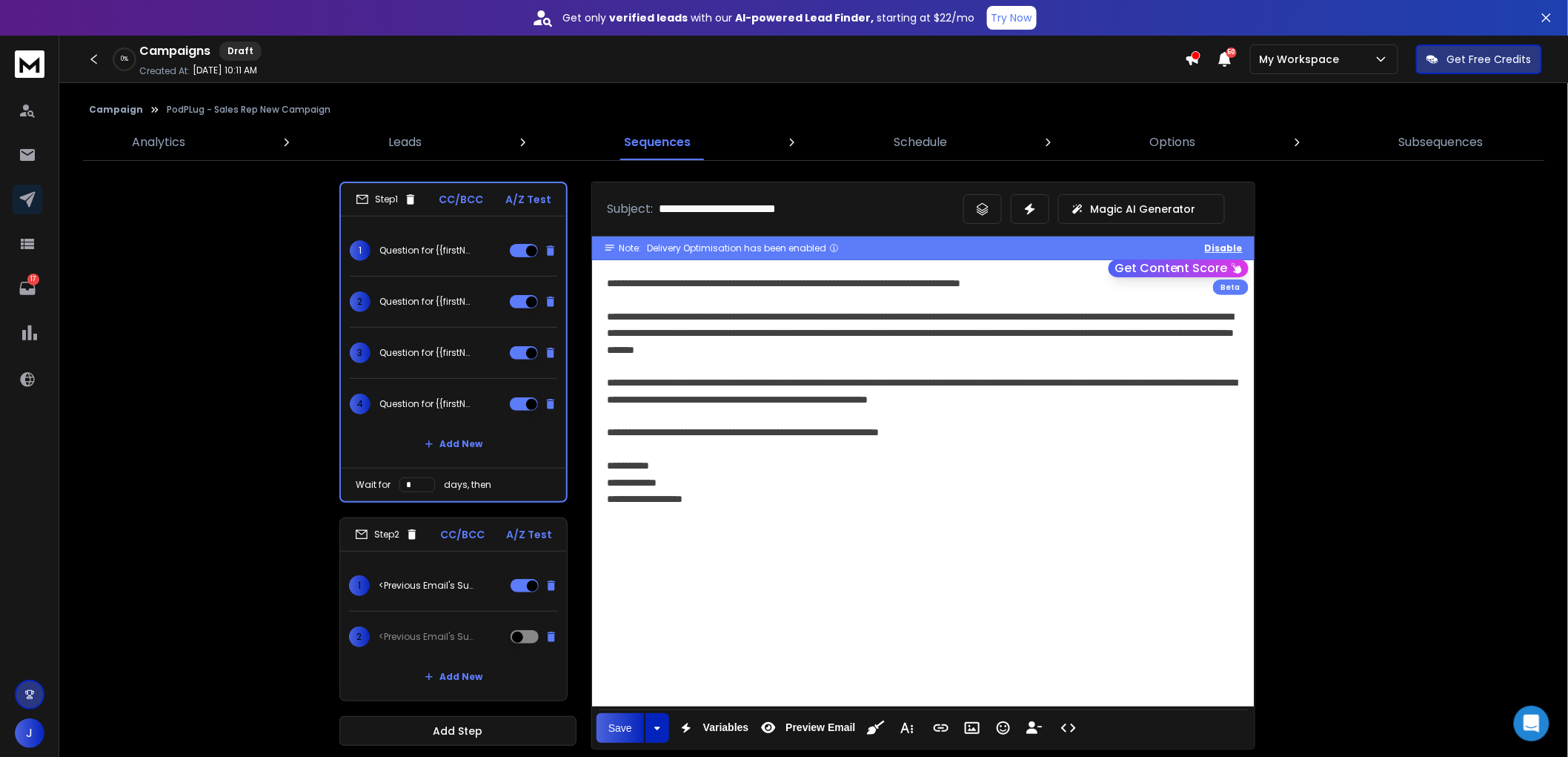
click at [390, 306] on p "Question for {{firstName}}" at bounding box center [426, 302] width 95 height 12
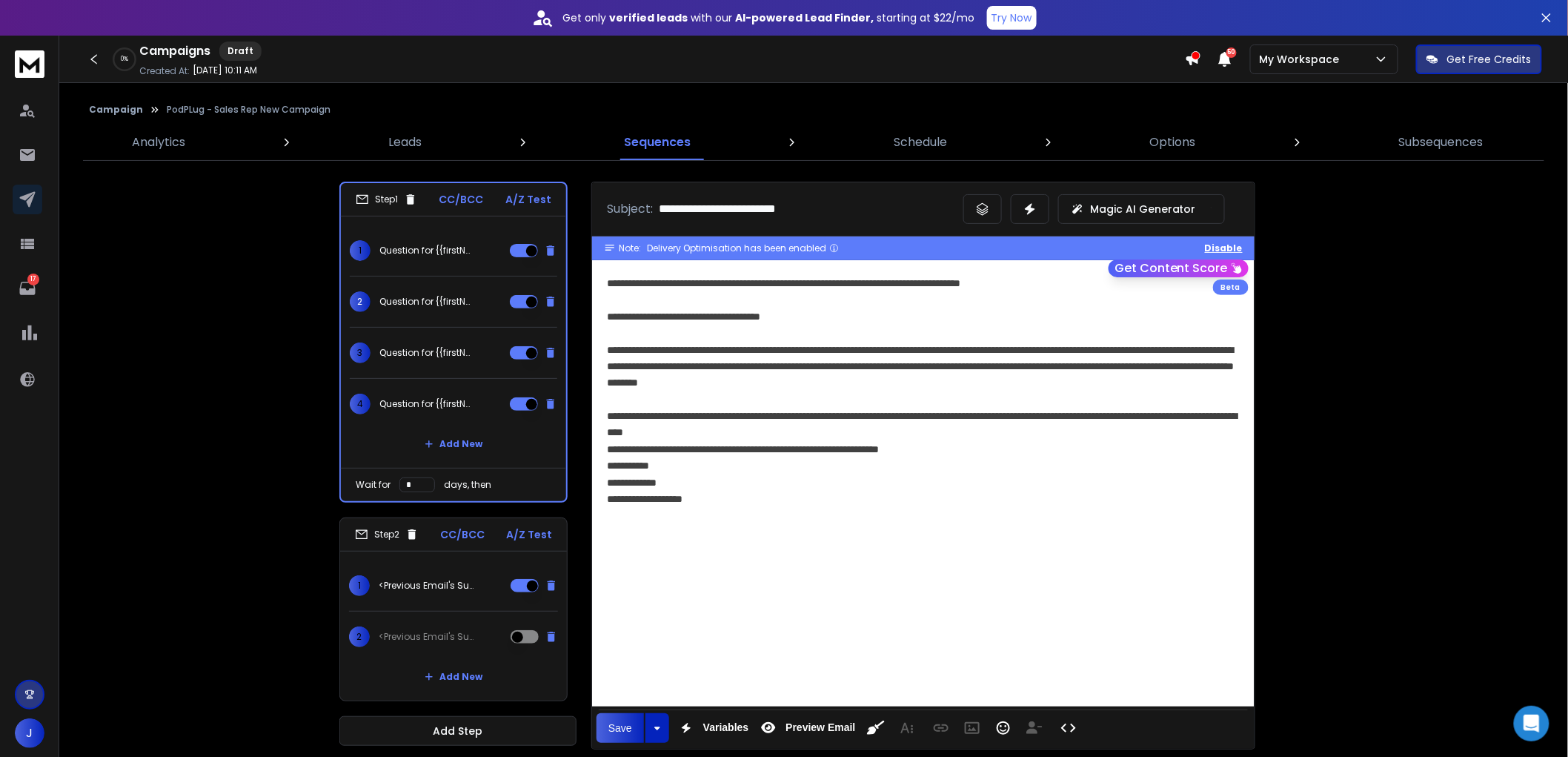
click at [450, 412] on div "4 Question for {{firstName}}" at bounding box center [412, 404] width 125 height 20
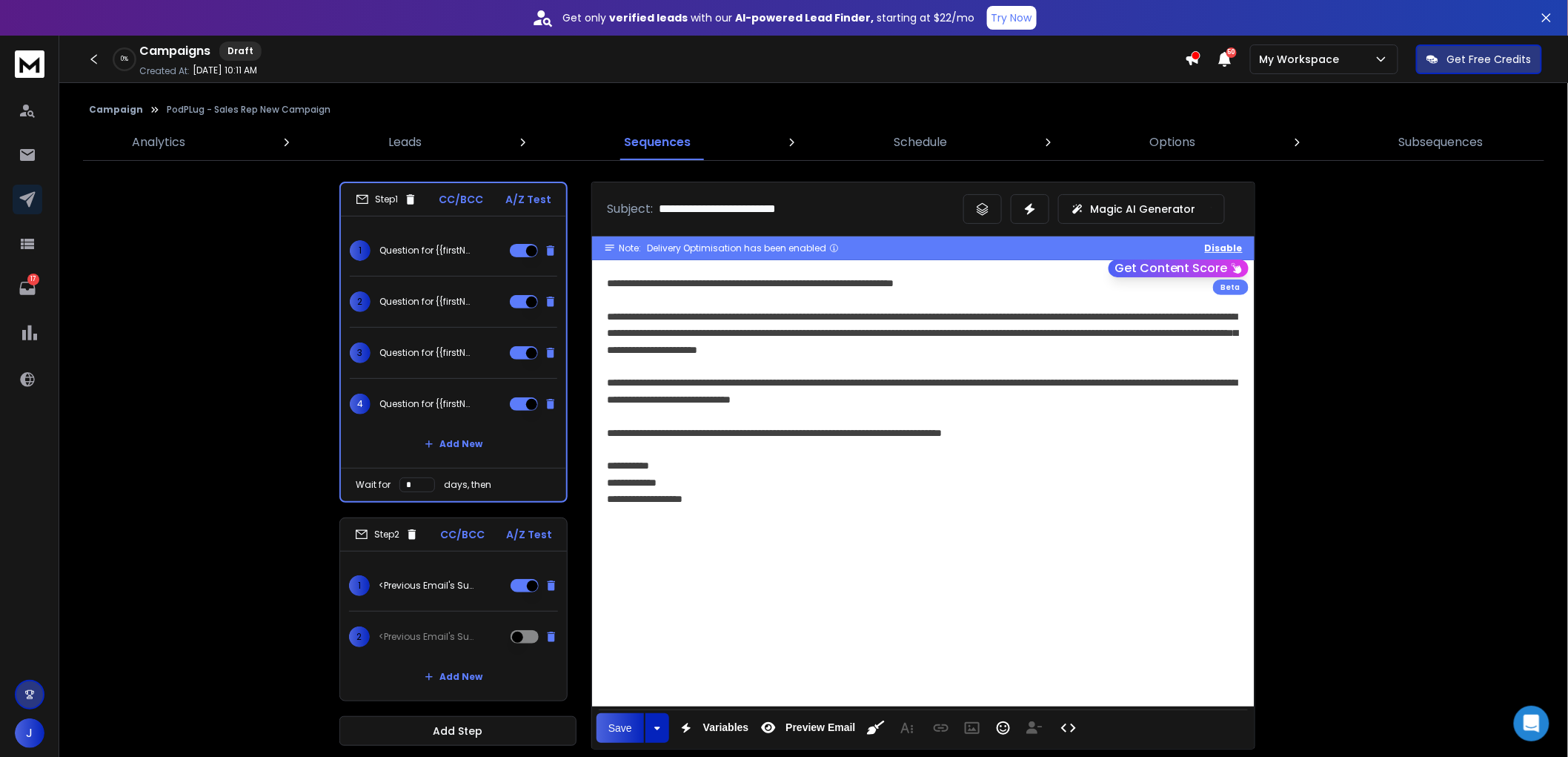
scroll to position [13, 0]
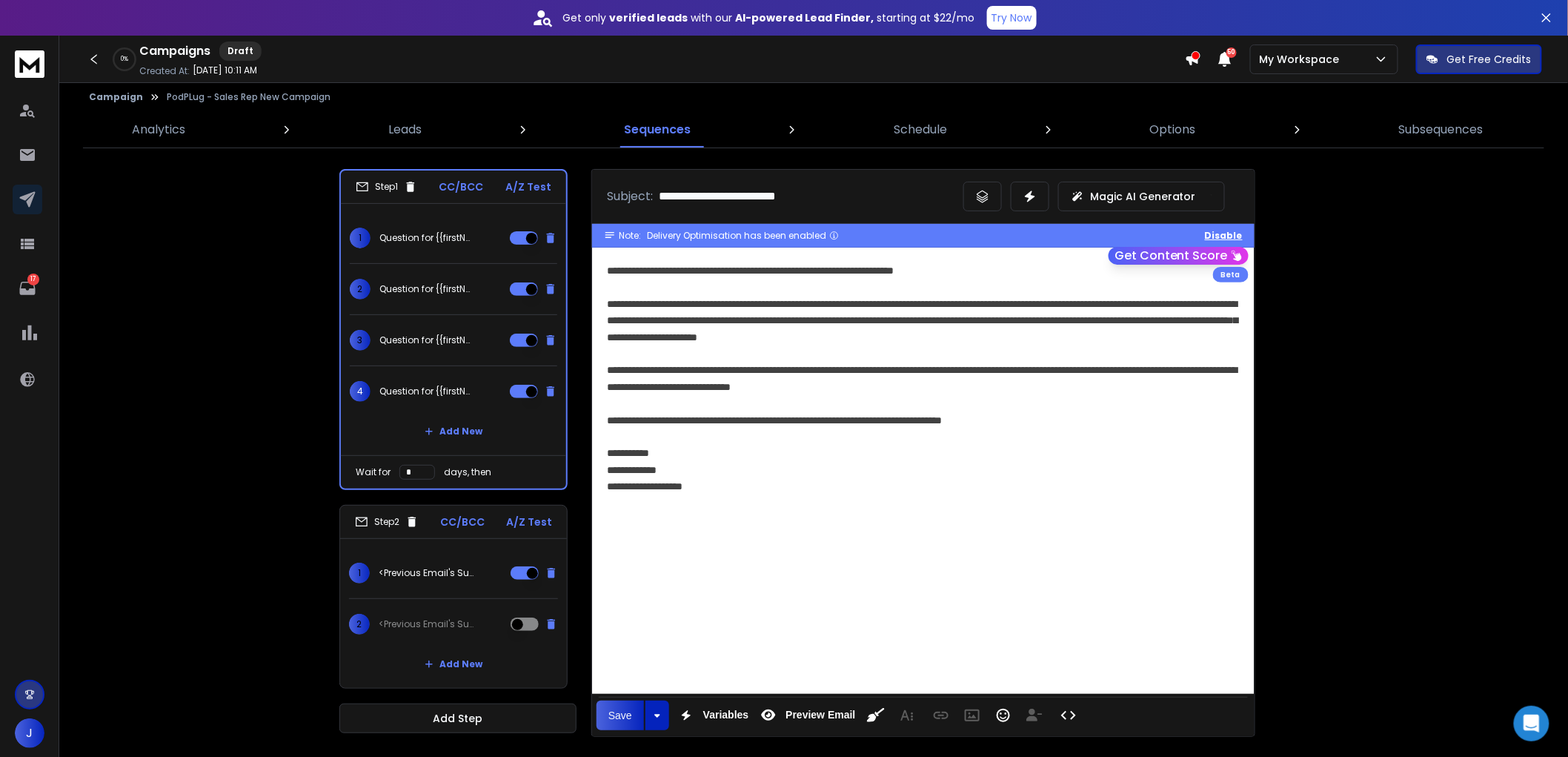
click at [401, 563] on div "1 <Previous Email's Subject>" at bounding box center [411, 573] width 125 height 20
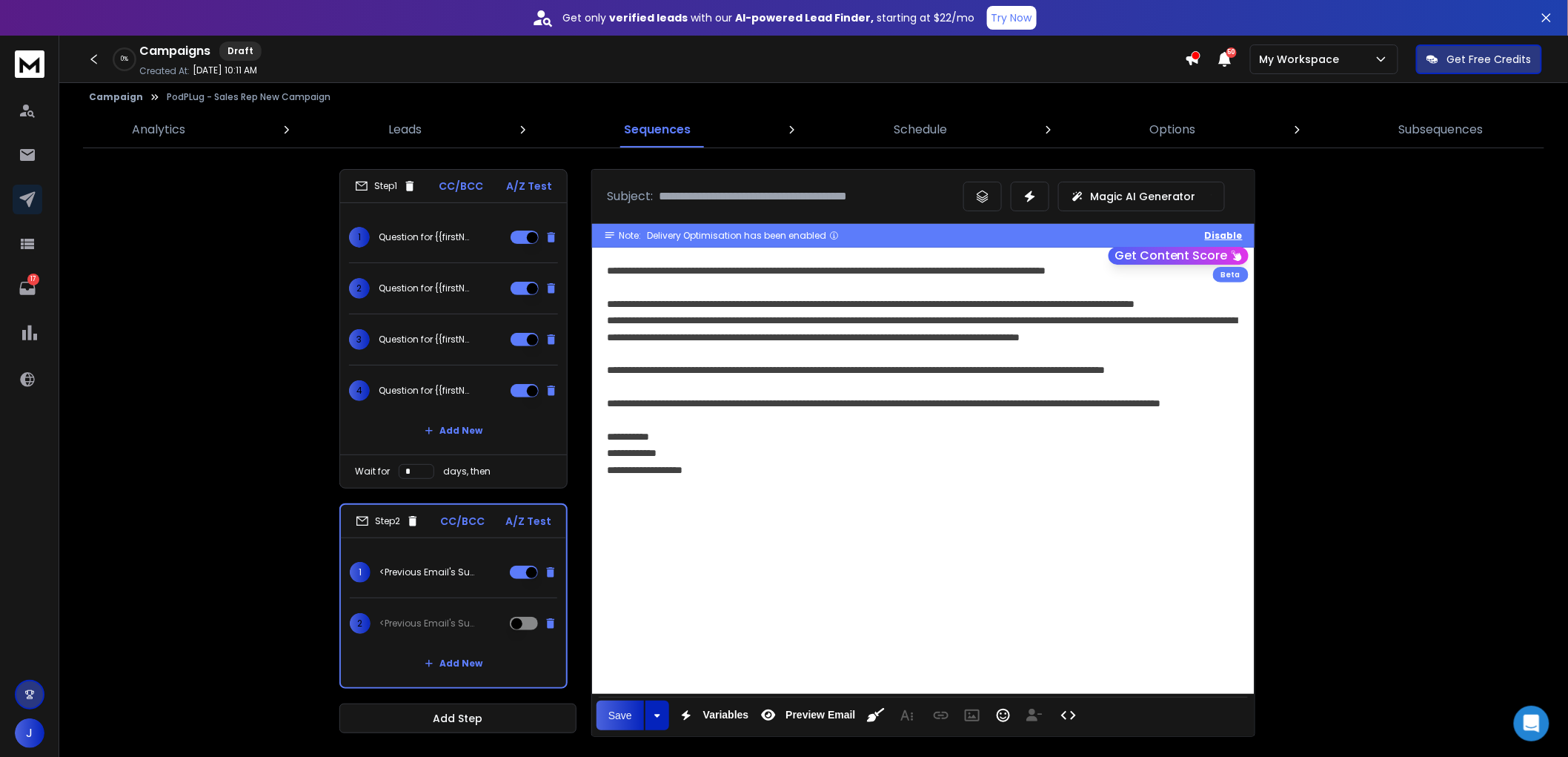
click at [407, 396] on p "Question for {{firstName}}" at bounding box center [426, 390] width 95 height 12
type input "**********"
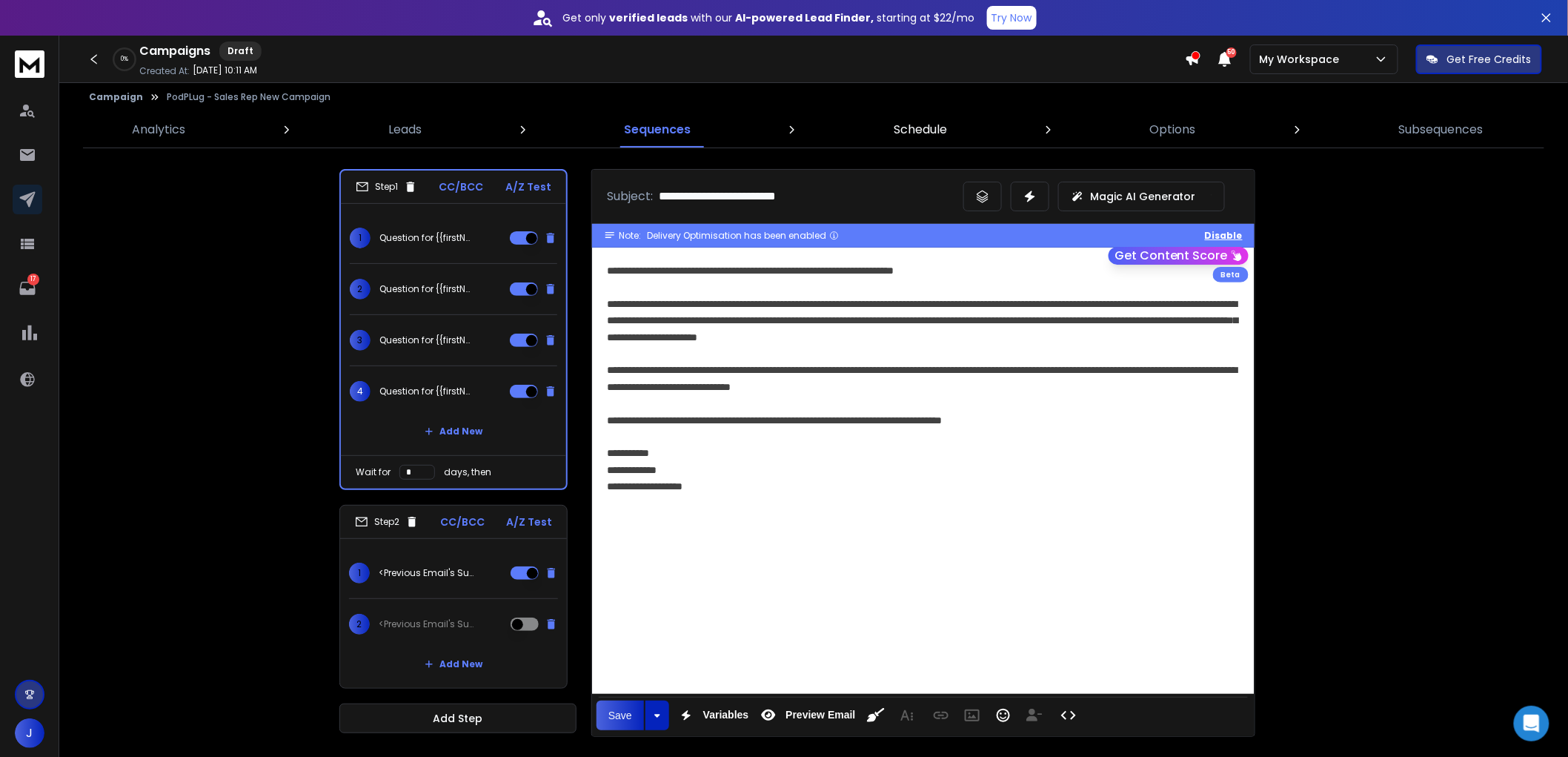
click at [898, 129] on p "Schedule" at bounding box center [920, 129] width 53 height 18
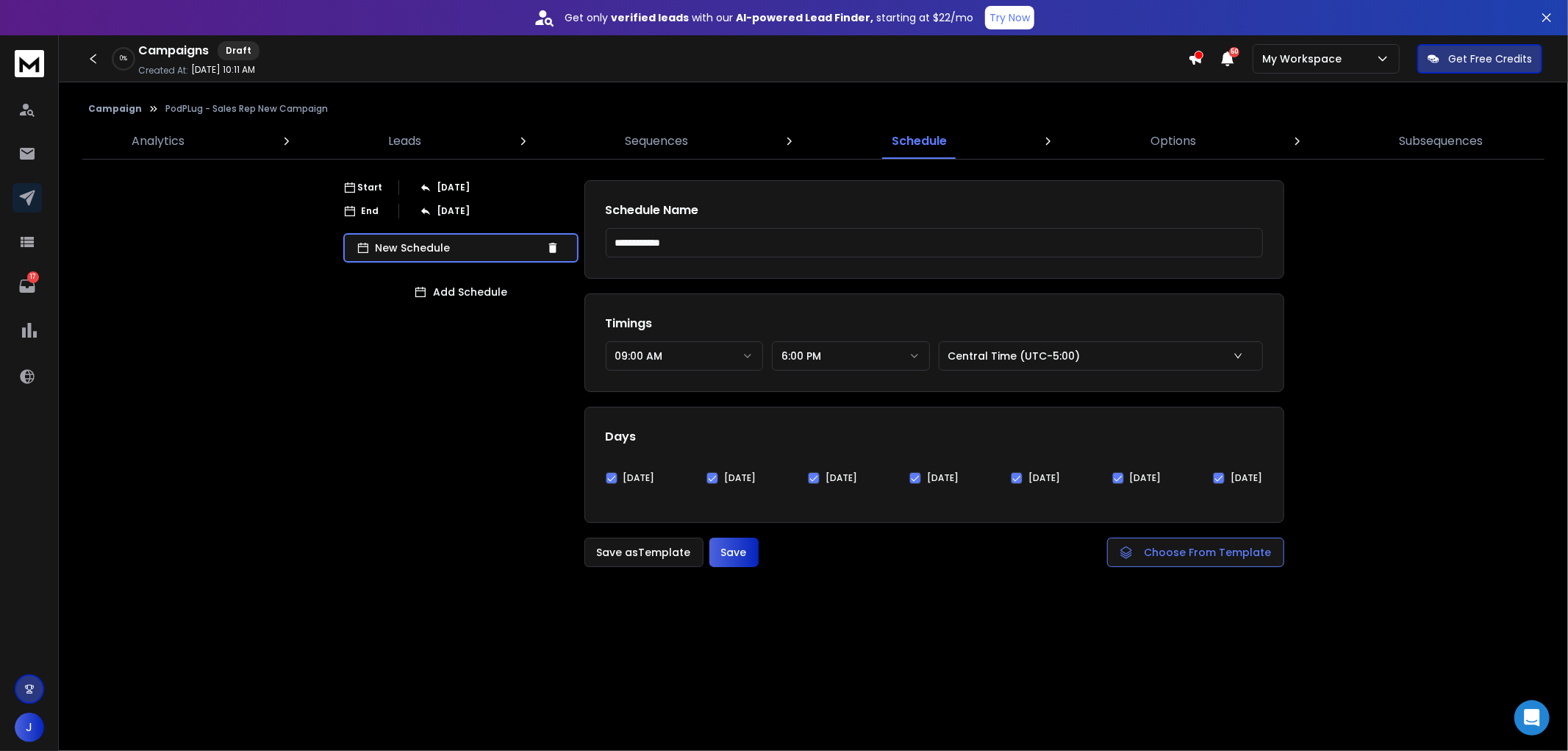
click at [1125, 130] on div "Analytics Leads Sequences Schedule Options Subsequences" at bounding box center [807, 141] width 1451 height 35
click at [1134, 134] on div "Analytics Leads Sequences Schedule Options Subsequences" at bounding box center [807, 141] width 1451 height 35
click at [1153, 134] on p "Options" at bounding box center [1173, 141] width 46 height 18
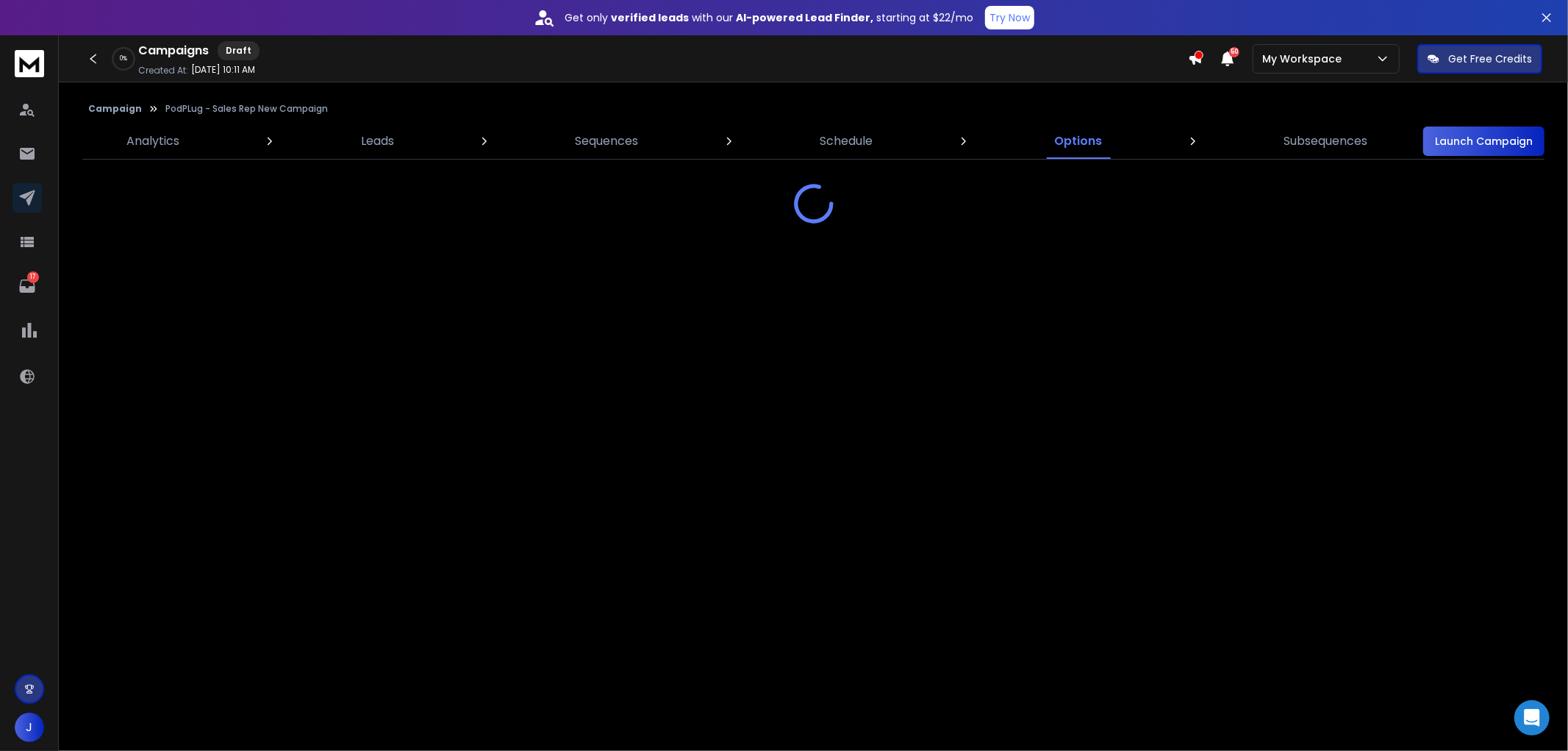
select select "*"
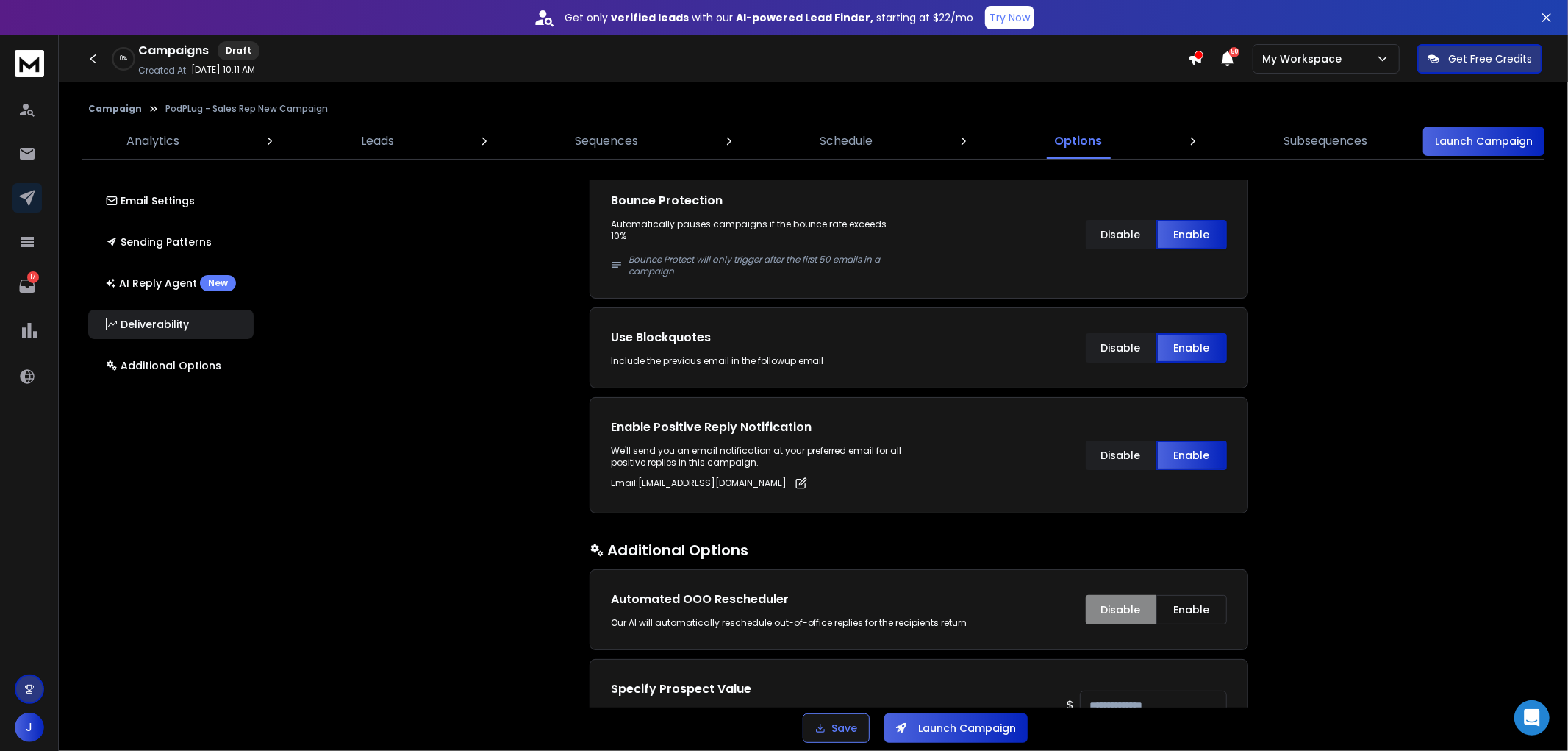
scroll to position [2534, 0]
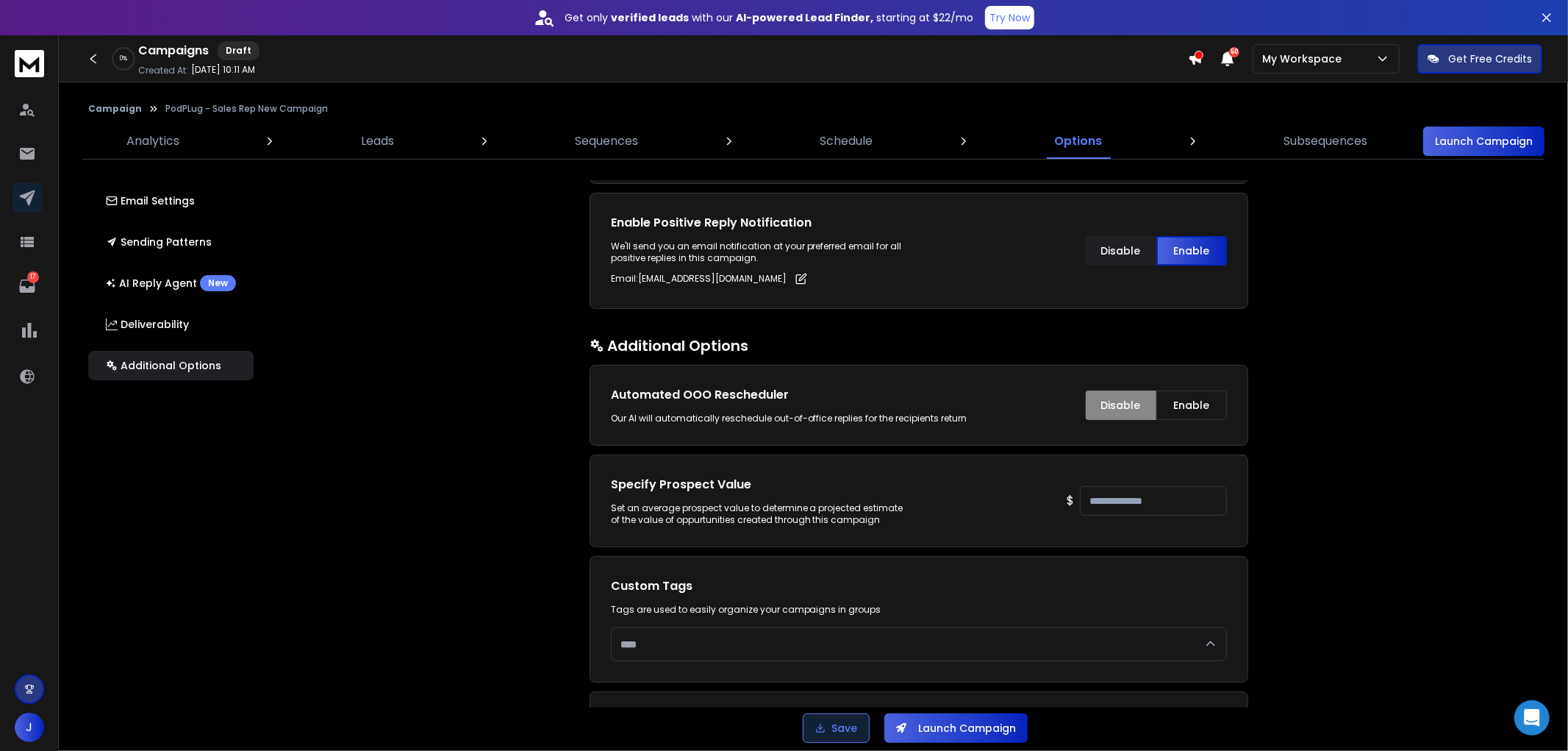
click at [828, 715] on button "Save" at bounding box center [836, 728] width 67 height 30
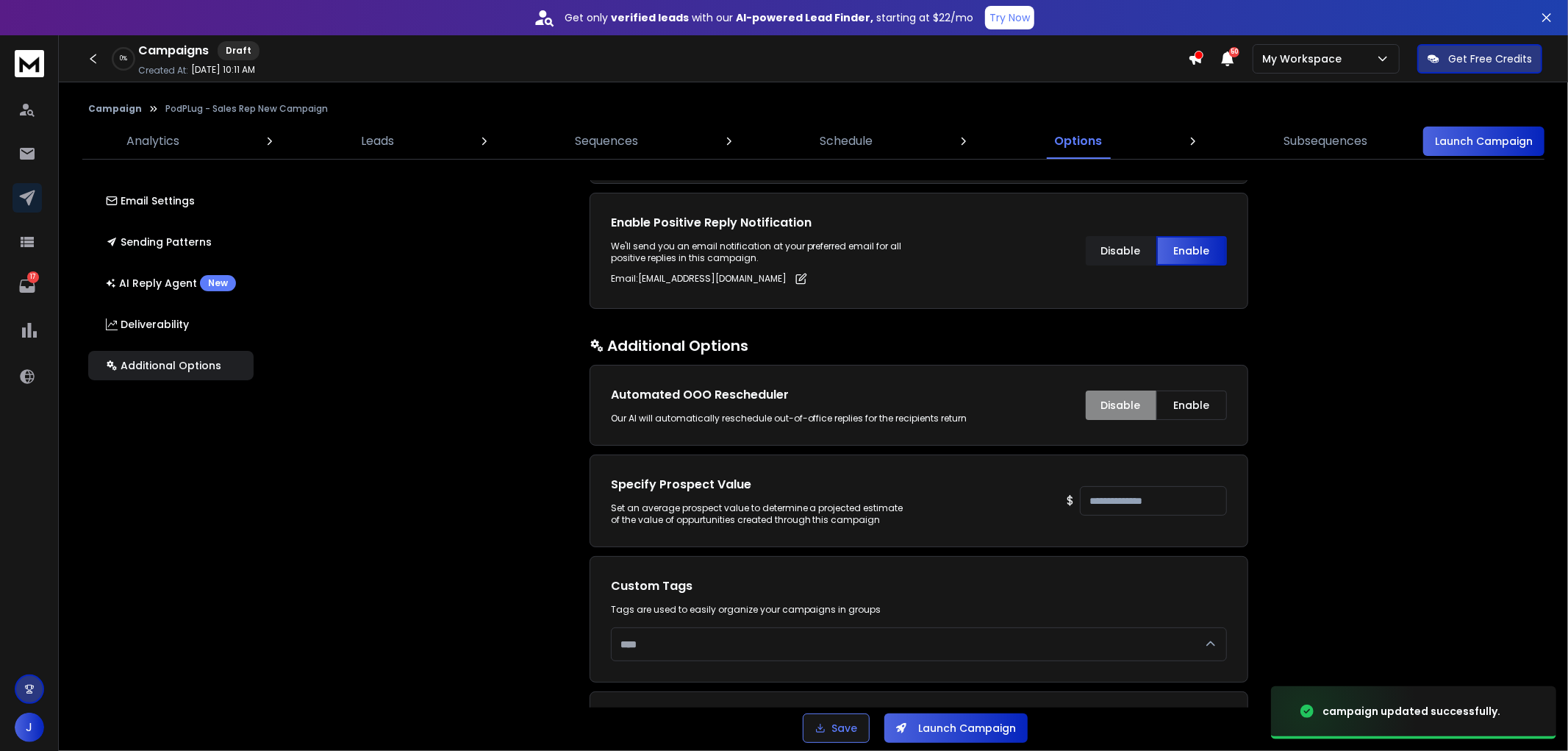
click at [966, 737] on button "Launch Campaign" at bounding box center [956, 728] width 144 height 30
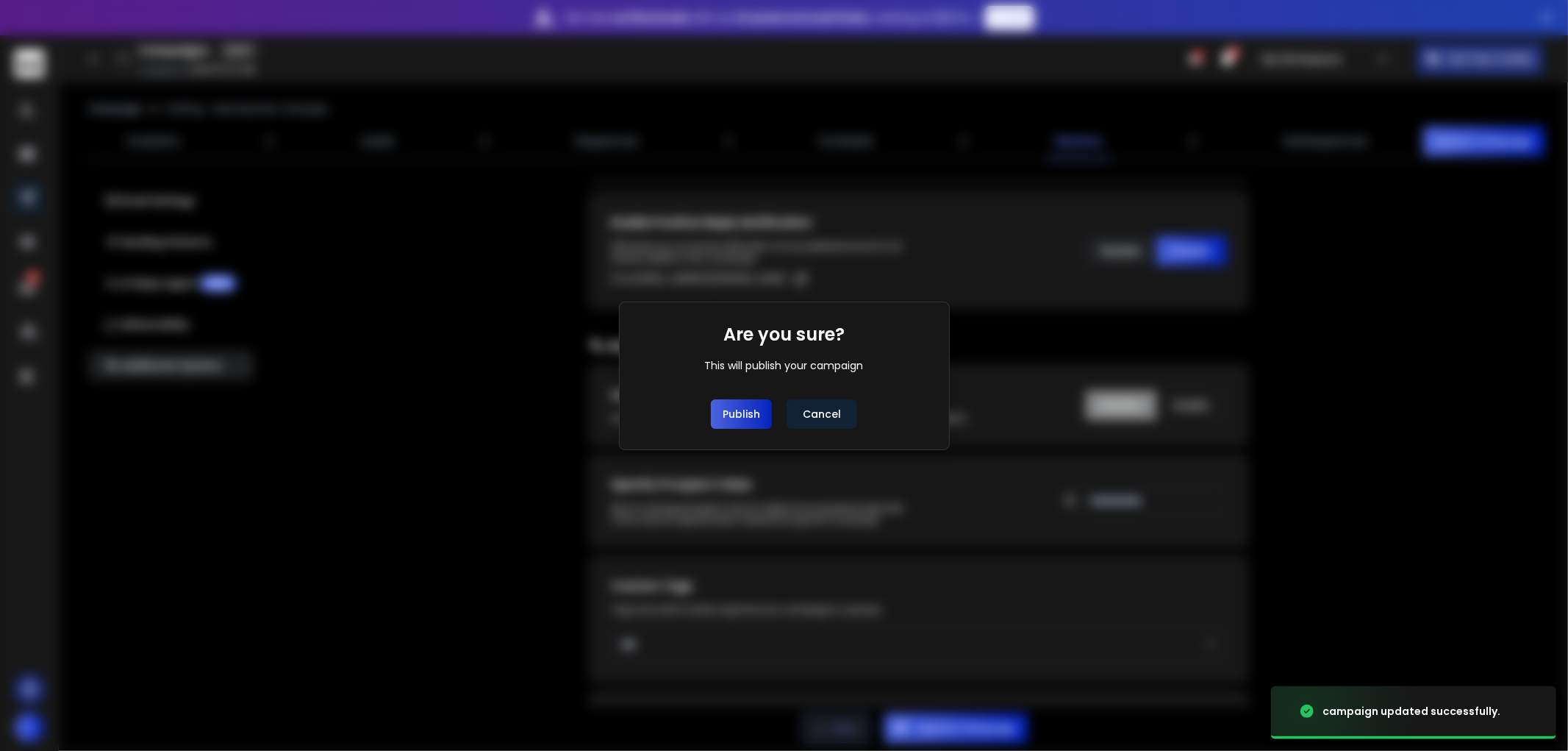
click at [772, 400] on div "Publish Cancel" at bounding box center [784, 414] width 146 height 30
click at [754, 420] on button "Publish" at bounding box center [741, 414] width 61 height 30
